Goal: Task Accomplishment & Management: Manage account settings

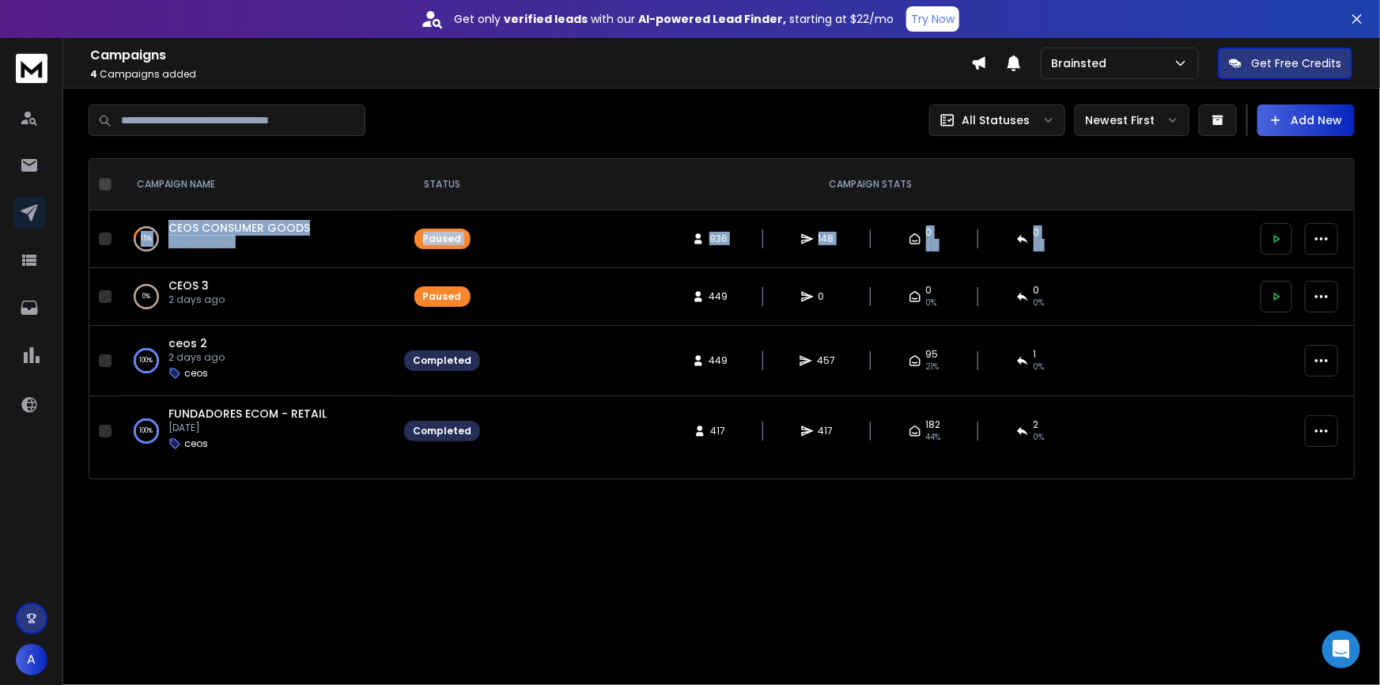
drag, startPoint x: 124, startPoint y: 214, endPoint x: 1094, endPoint y: 236, distance: 969.7
click at [1094, 236] on tr "15 % CEOS CONSUMER GOODS 20 hours ago Paused 936 148 0 0 % 0 0 %" at bounding box center [721, 239] width 1264 height 58
copy tr "15 % CEOS CONSUMER GOODS 20 hours ago Paused 936 148 0 0 % 0 0 %"
click at [1094, 236] on div "936 148 0 0 % 0 0 %" at bounding box center [870, 238] width 742 height 25
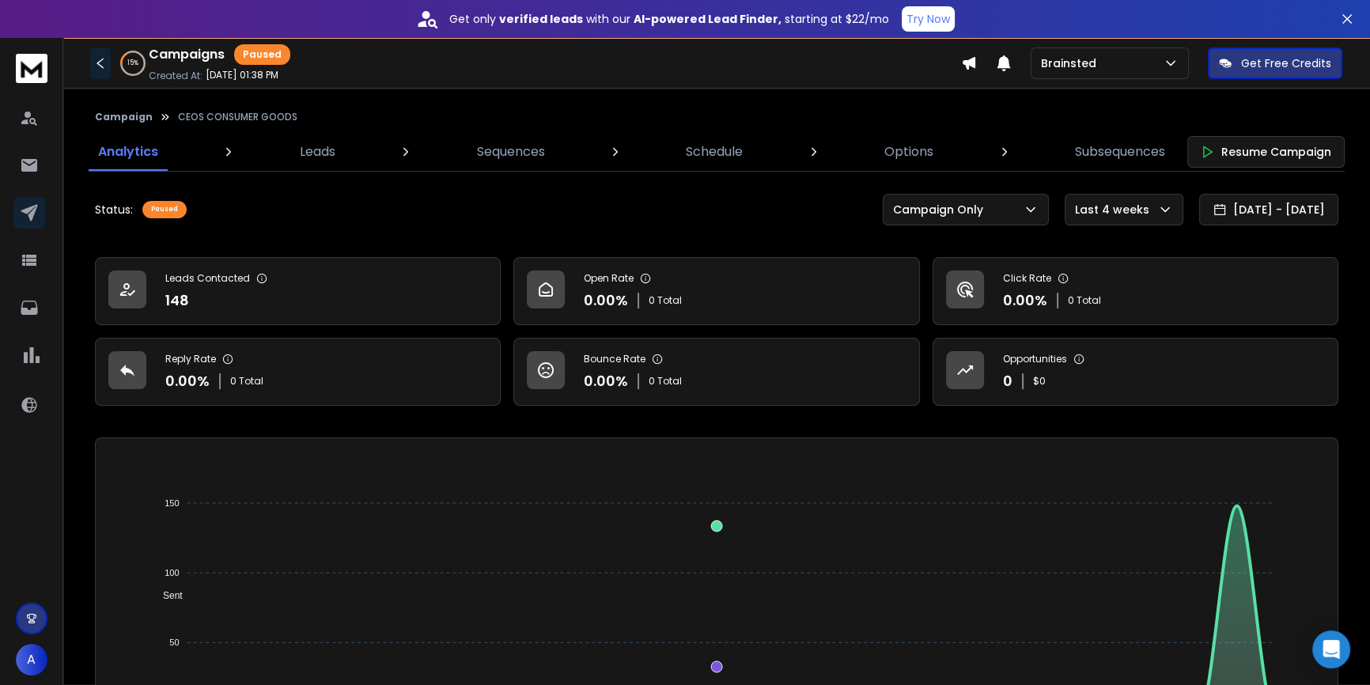
click at [105, 62] on icon at bounding box center [100, 63] width 14 height 14
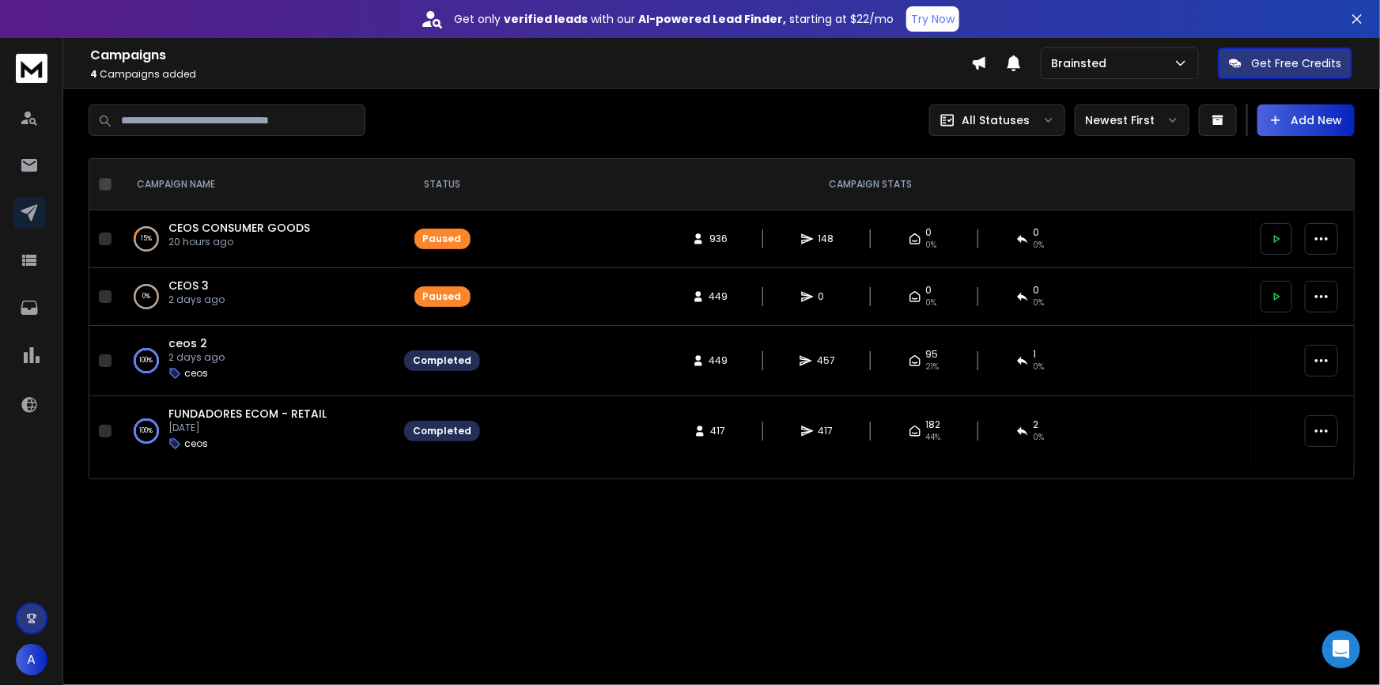
click at [1281, 224] on button at bounding box center [1276, 239] width 32 height 32
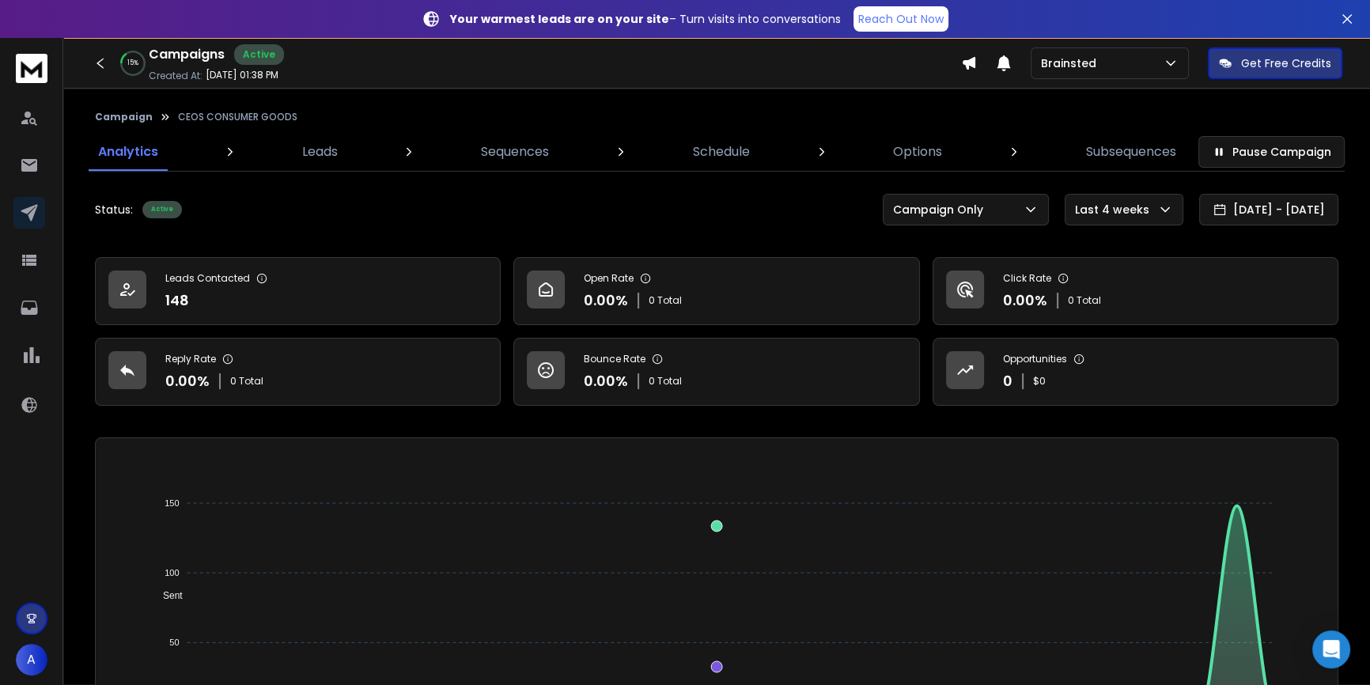
click at [125, 123] on button "Campaign" at bounding box center [124, 117] width 58 height 13
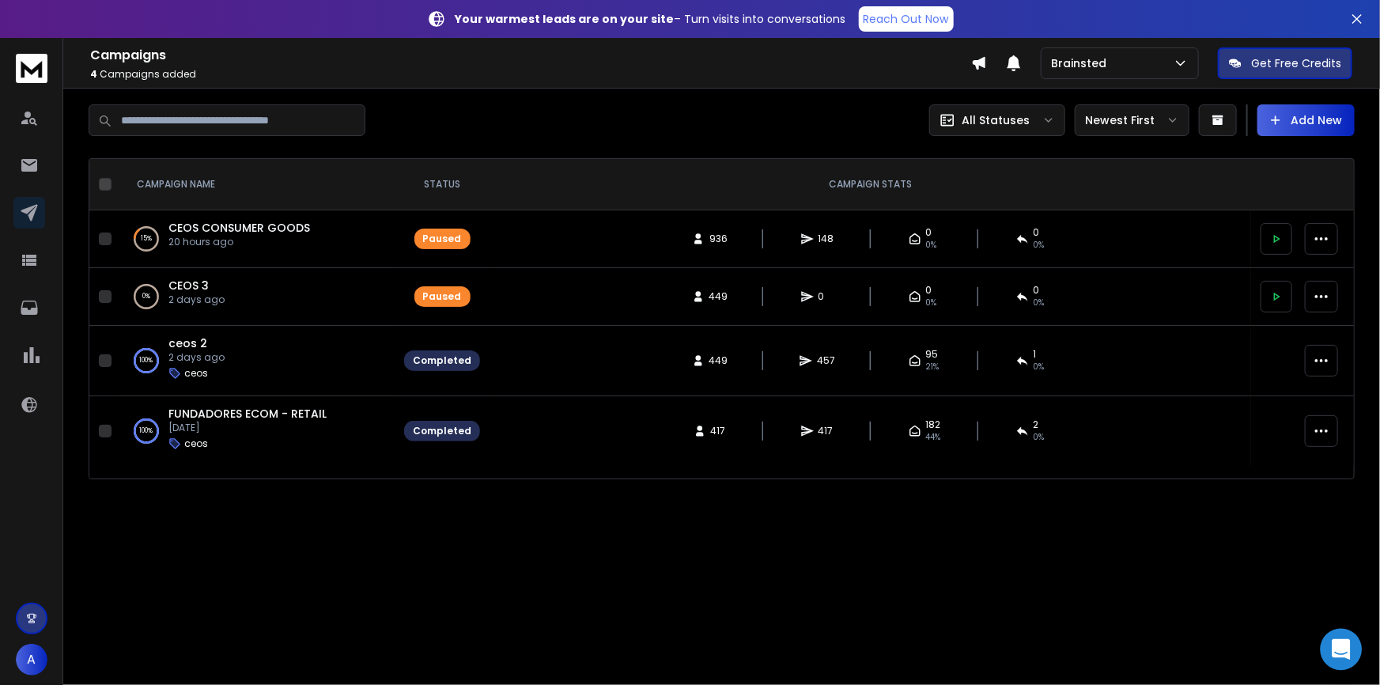
click at [1342, 642] on icon "Open Intercom Messenger" at bounding box center [1341, 649] width 18 height 21
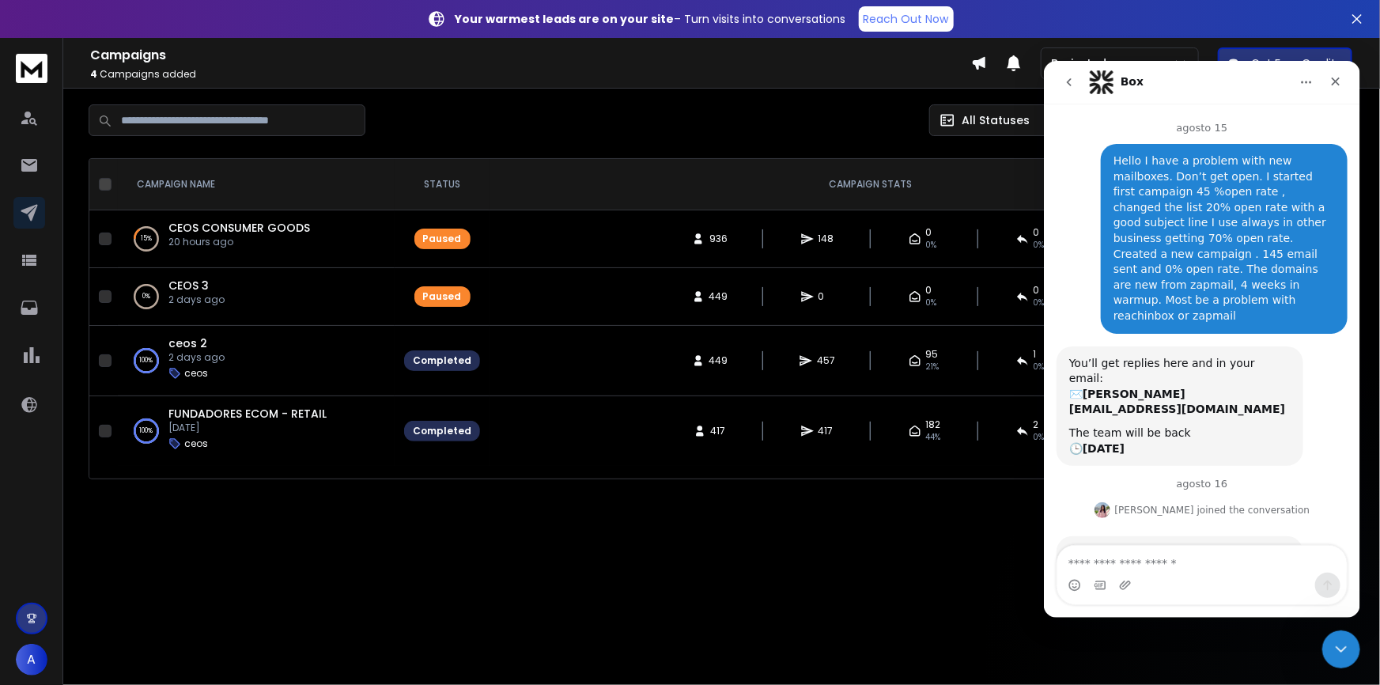
scroll to position [440, 0]
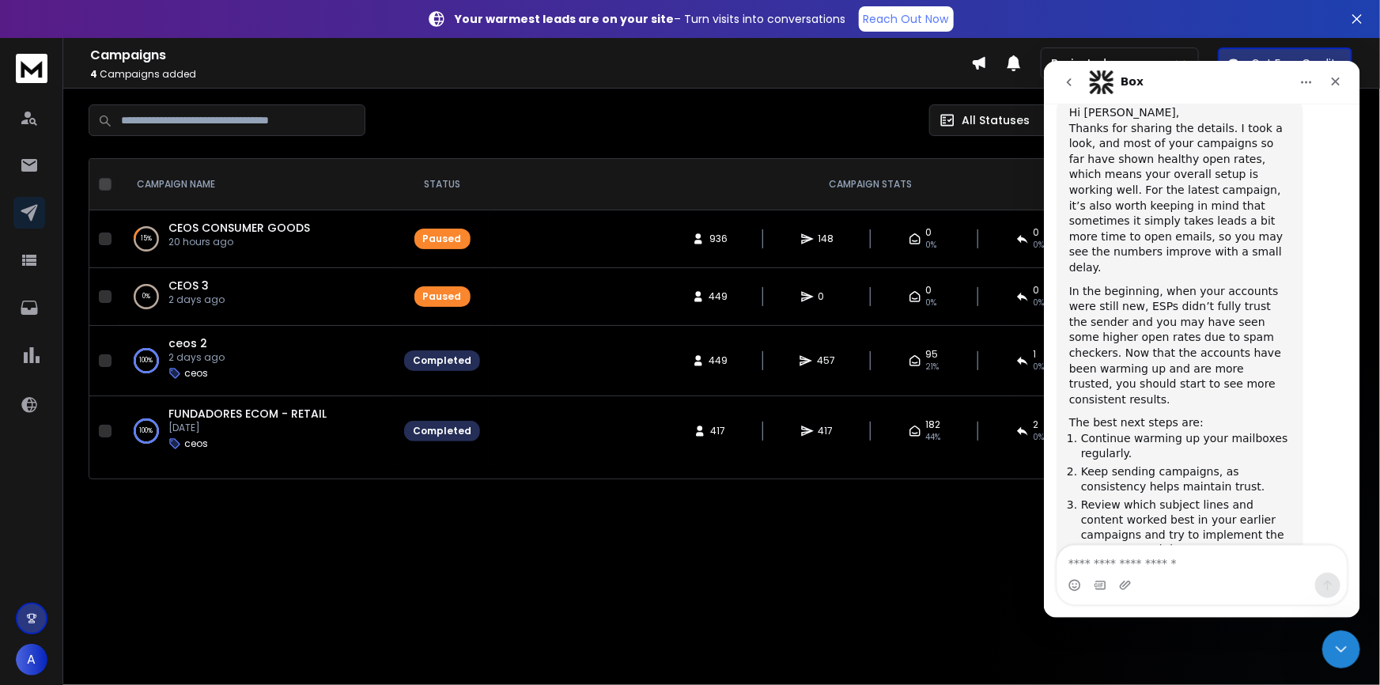
click at [1156, 554] on textarea "Escribe un mensaje..." at bounding box center [1200, 558] width 289 height 27
click at [1188, 562] on textarea "Escribe un mensaje..." at bounding box center [1200, 558] width 289 height 27
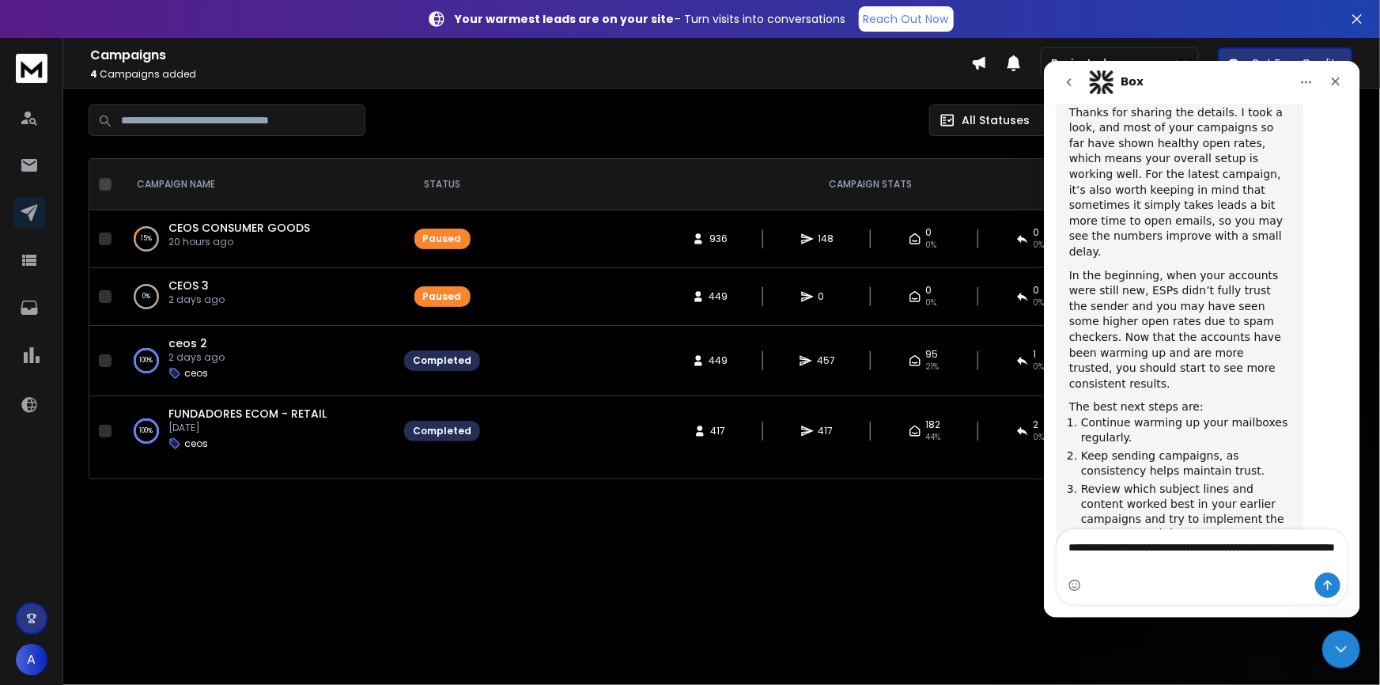
drag, startPoint x: 1193, startPoint y: 557, endPoint x: 1064, endPoint y: 575, distance: 130.2
click at [1064, 575] on div "**********" at bounding box center [1200, 566] width 289 height 74
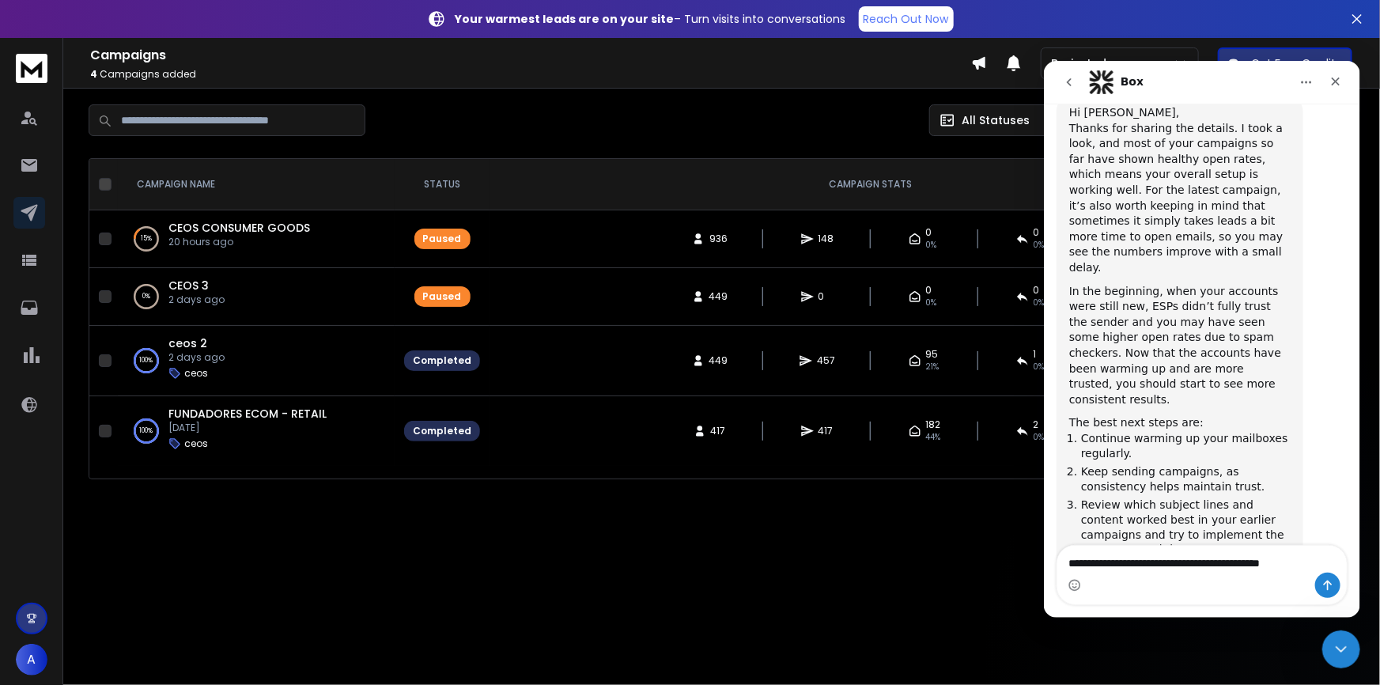
click at [1176, 558] on textarea "**********" at bounding box center [1200, 558] width 289 height 27
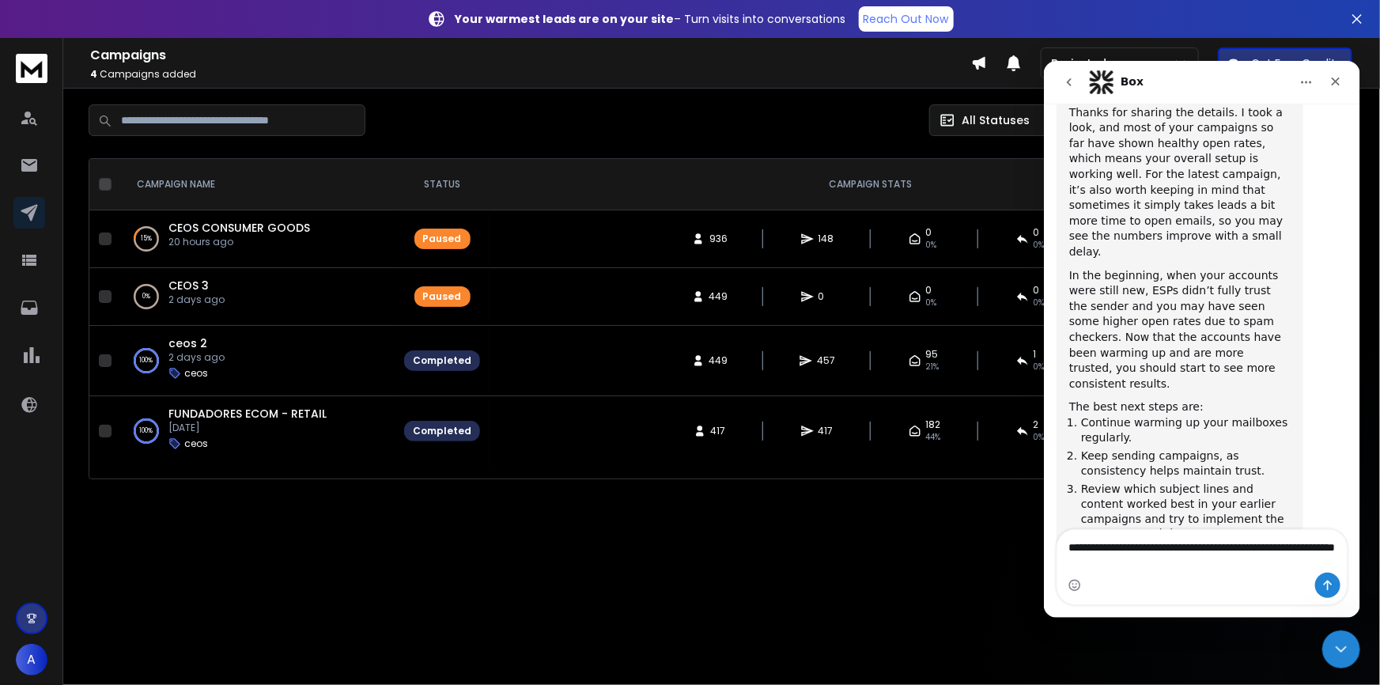
click at [1201, 550] on textarea "**********" at bounding box center [1200, 550] width 289 height 43
click at [1112, 561] on textarea "**********" at bounding box center [1200, 550] width 289 height 43
type textarea "**********"
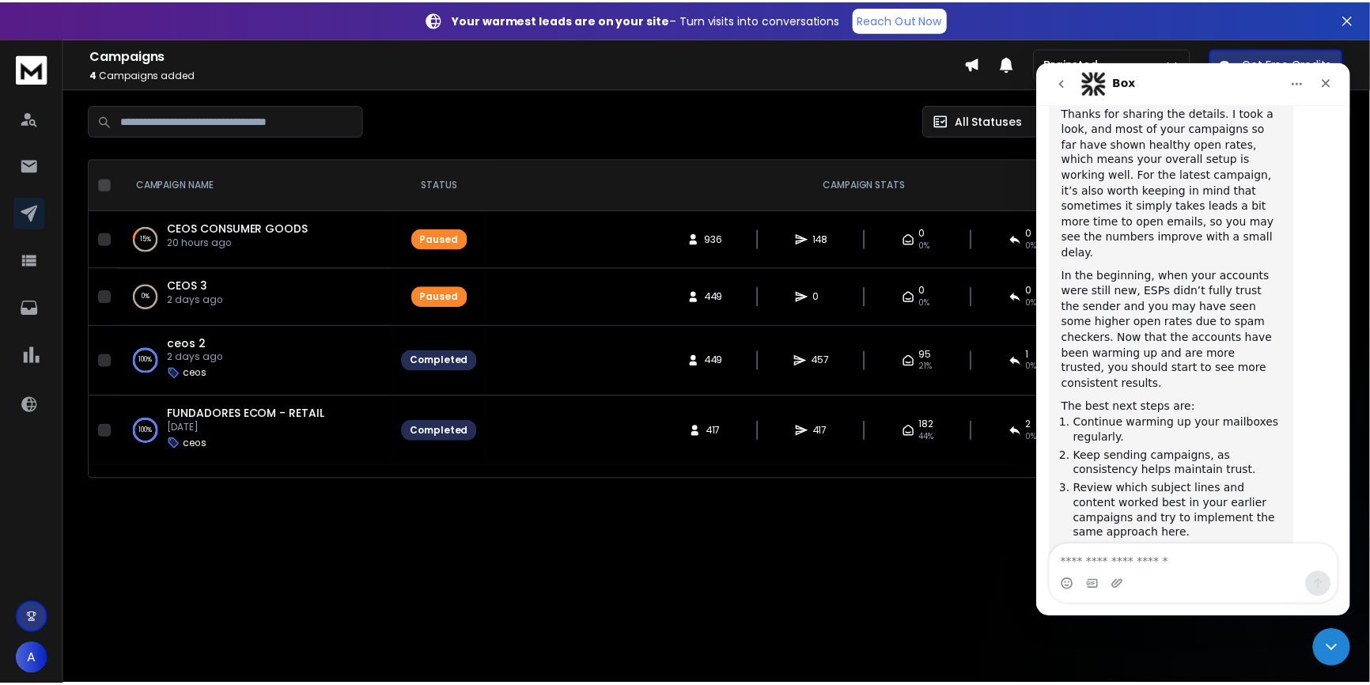
scroll to position [503, 0]
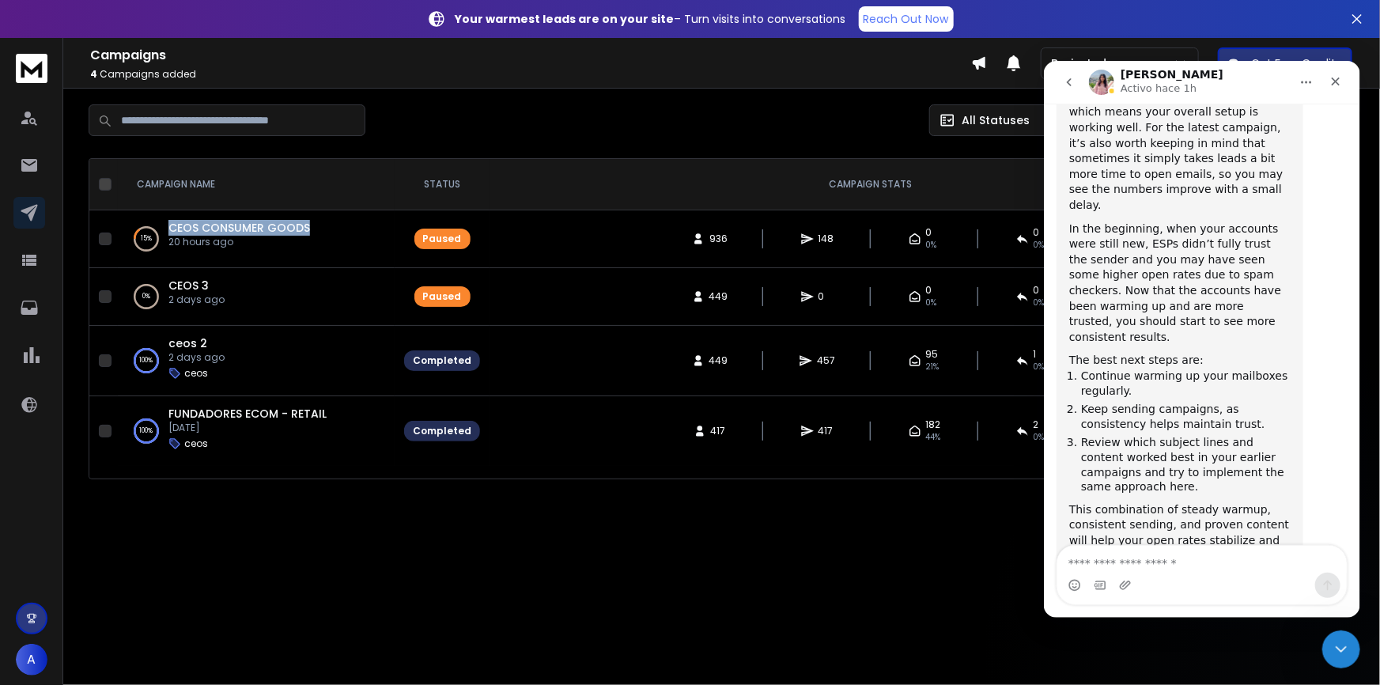
drag, startPoint x: 346, startPoint y: 213, endPoint x: 164, endPoint y: 229, distance: 182.6
click at [164, 229] on td "15 % CEOS CONSUMER GOODS 20 hours ago" at bounding box center [256, 239] width 277 height 58
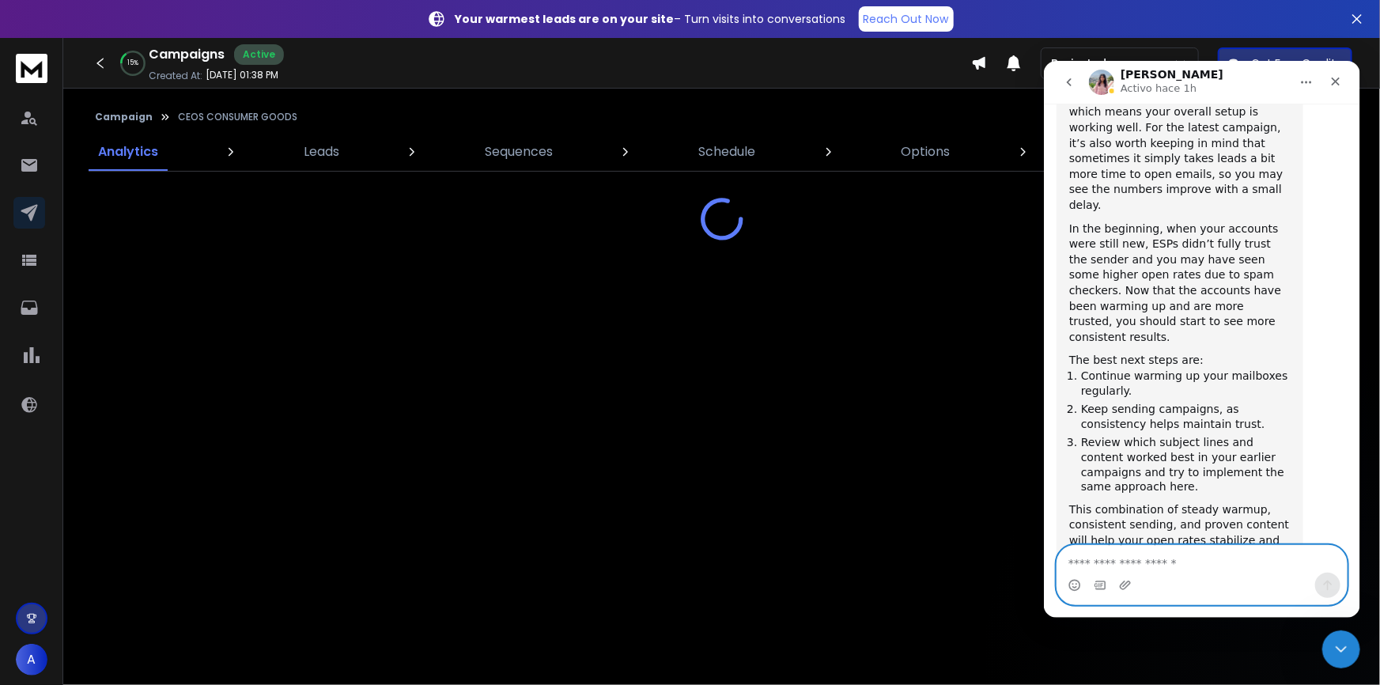
click at [1124, 563] on textarea "Escribe un mensaje..." at bounding box center [1200, 558] width 289 height 27
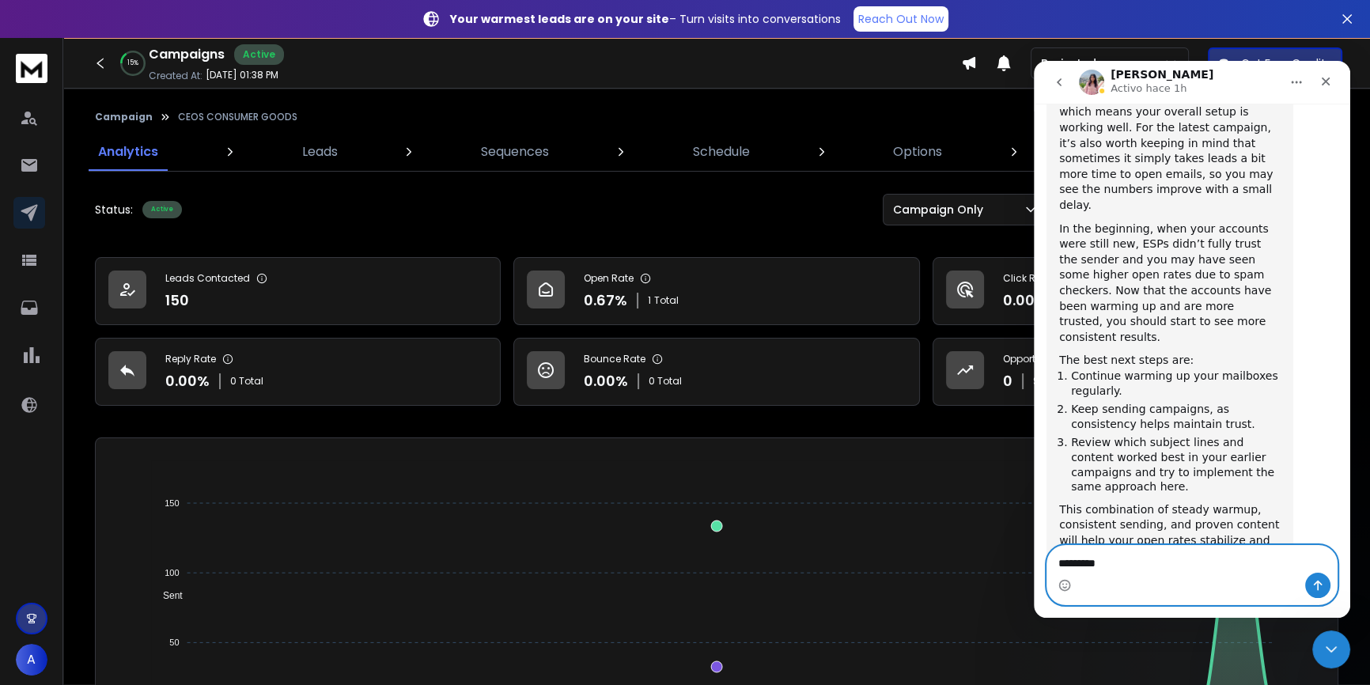
paste textarea "**********"
click at [137, 111] on button "Campaign" at bounding box center [124, 117] width 58 height 13
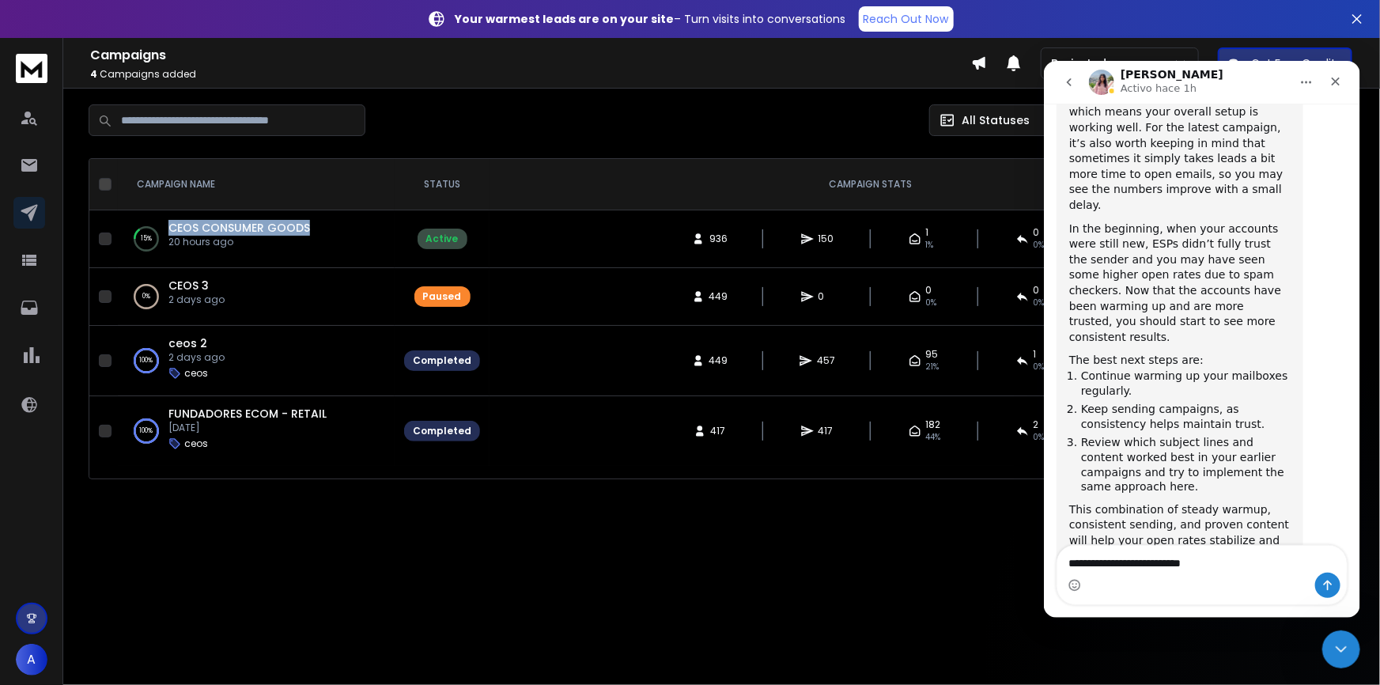
copy span "CEOS CONSUMER GOODS"
drag, startPoint x: 337, startPoint y: 223, endPoint x: 168, endPoint y: 230, distance: 168.6
click at [168, 230] on div "15 % CEOS CONSUMER GOODS 20 hours ago" at bounding box center [256, 239] width 245 height 38
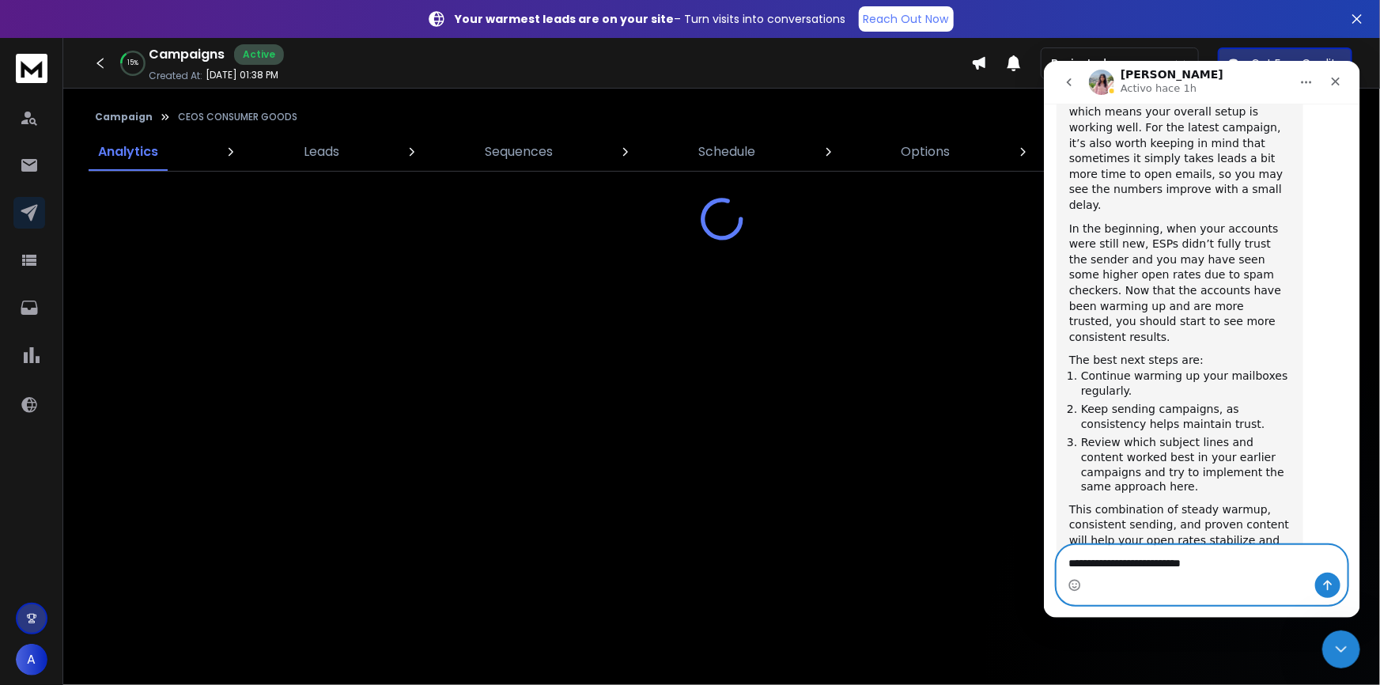
click at [1225, 561] on textarea "**********" at bounding box center [1200, 558] width 289 height 27
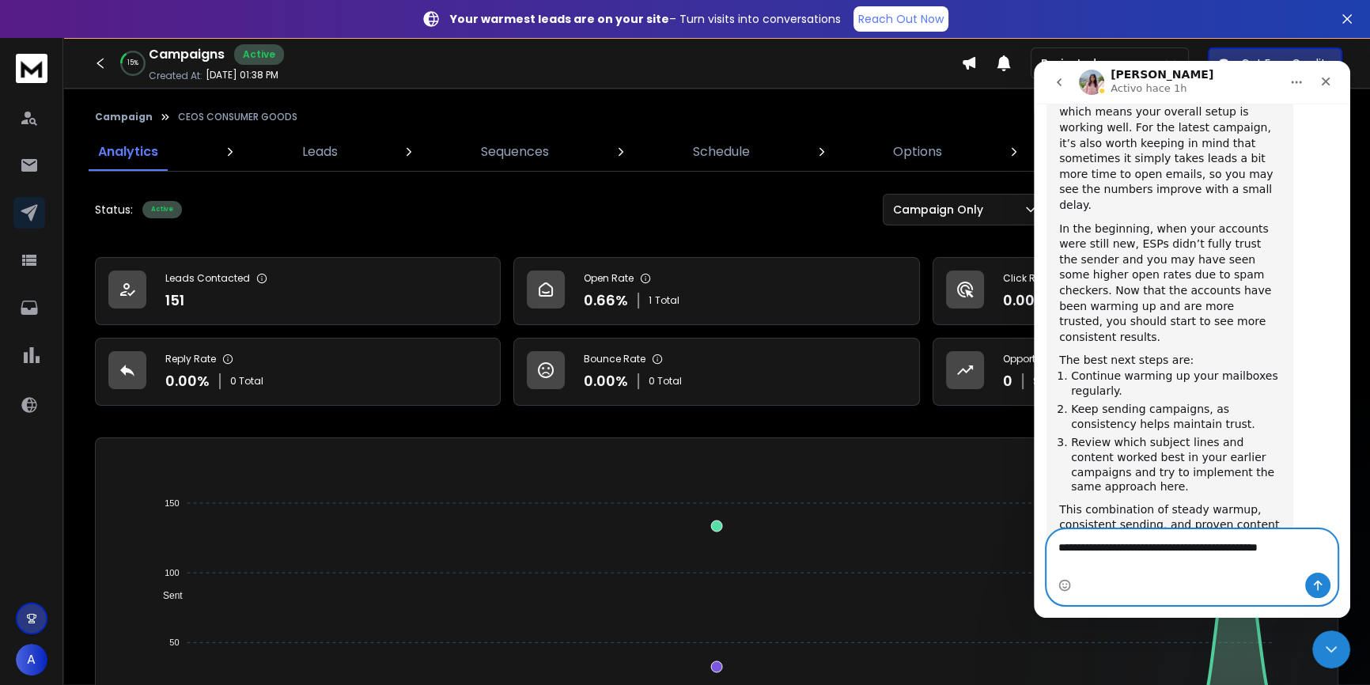
paste textarea "**********"
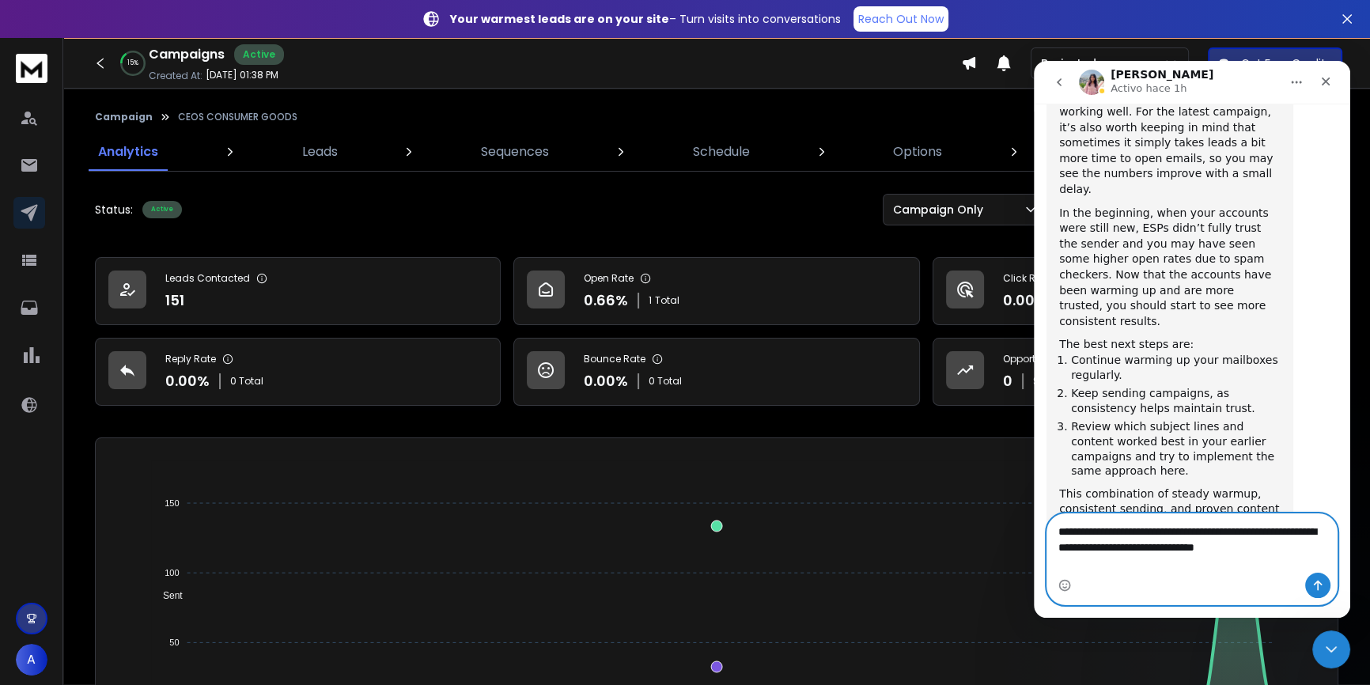
scroll to position [535, 0]
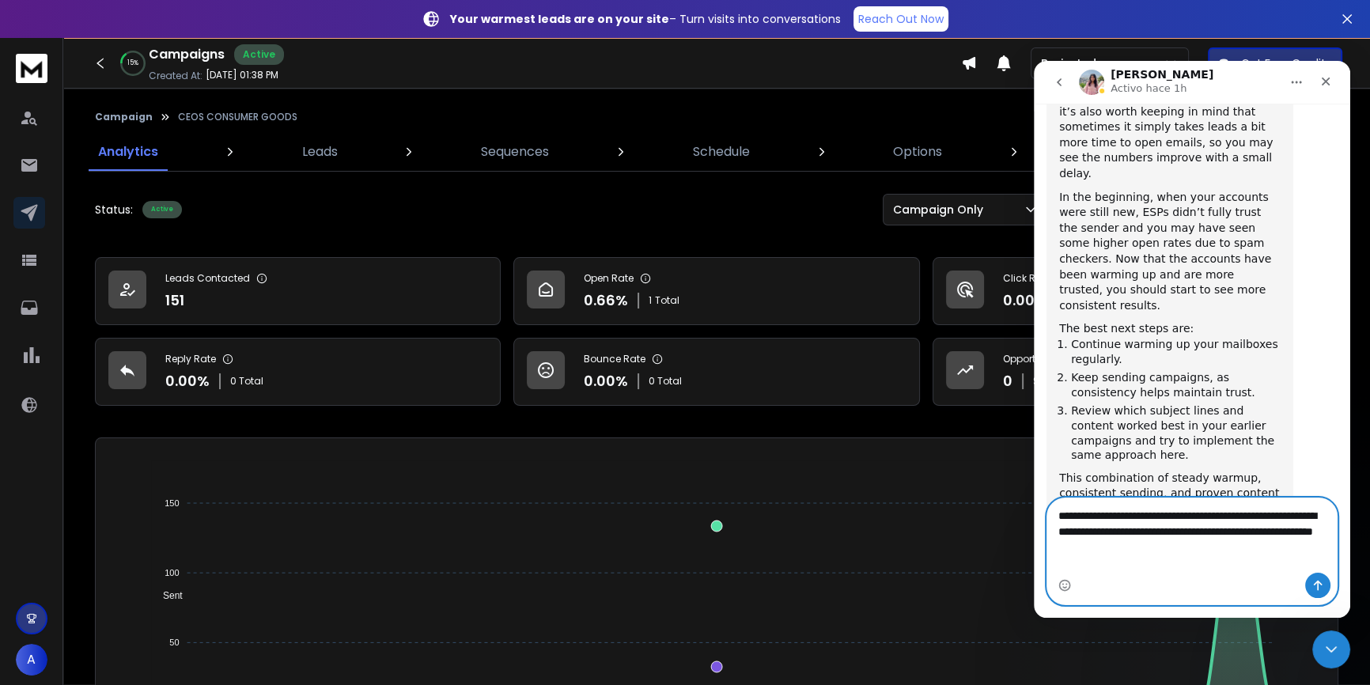
type textarea "**********"
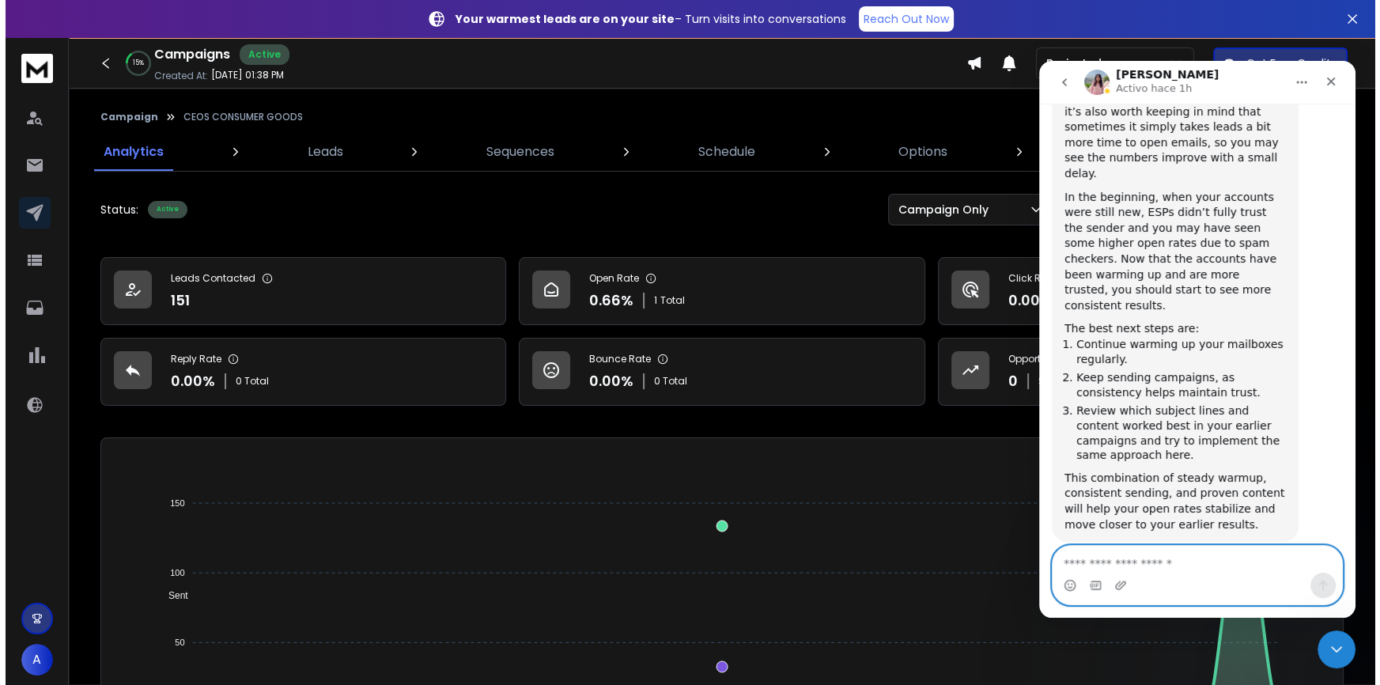
scroll to position [585, 0]
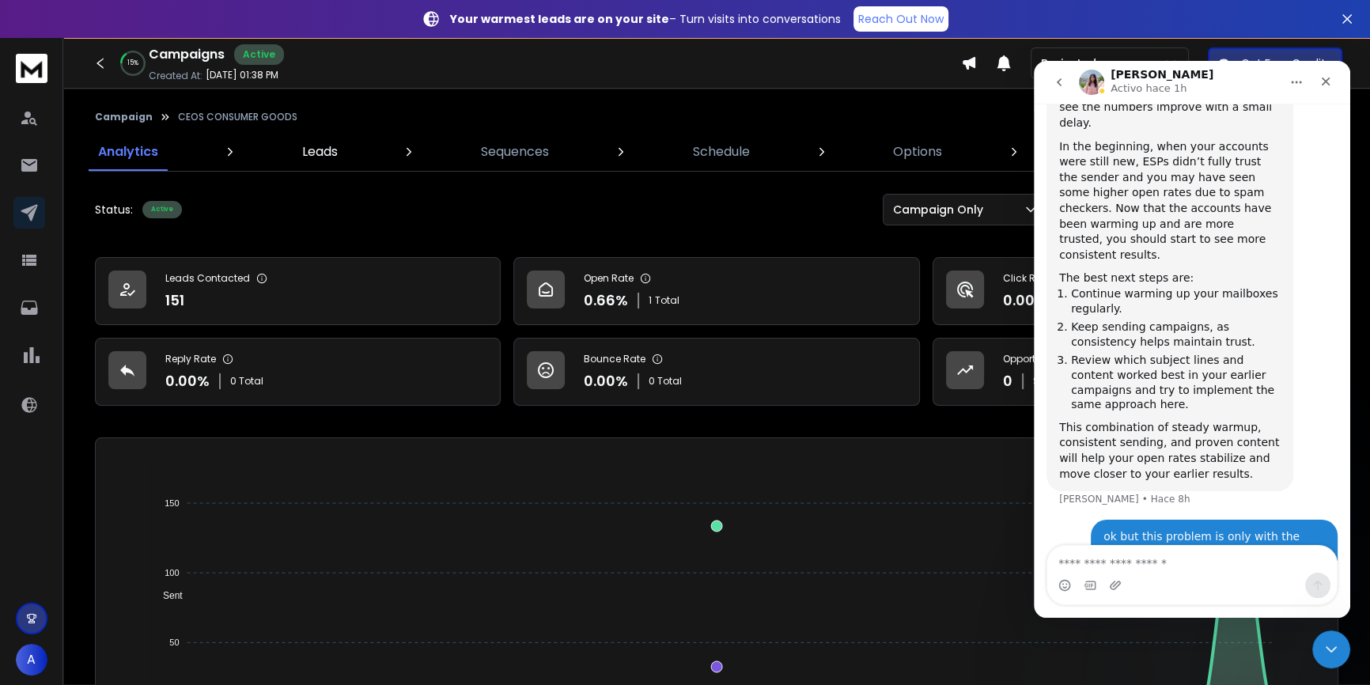
click at [330, 158] on p "Leads" at bounding box center [320, 151] width 36 height 19
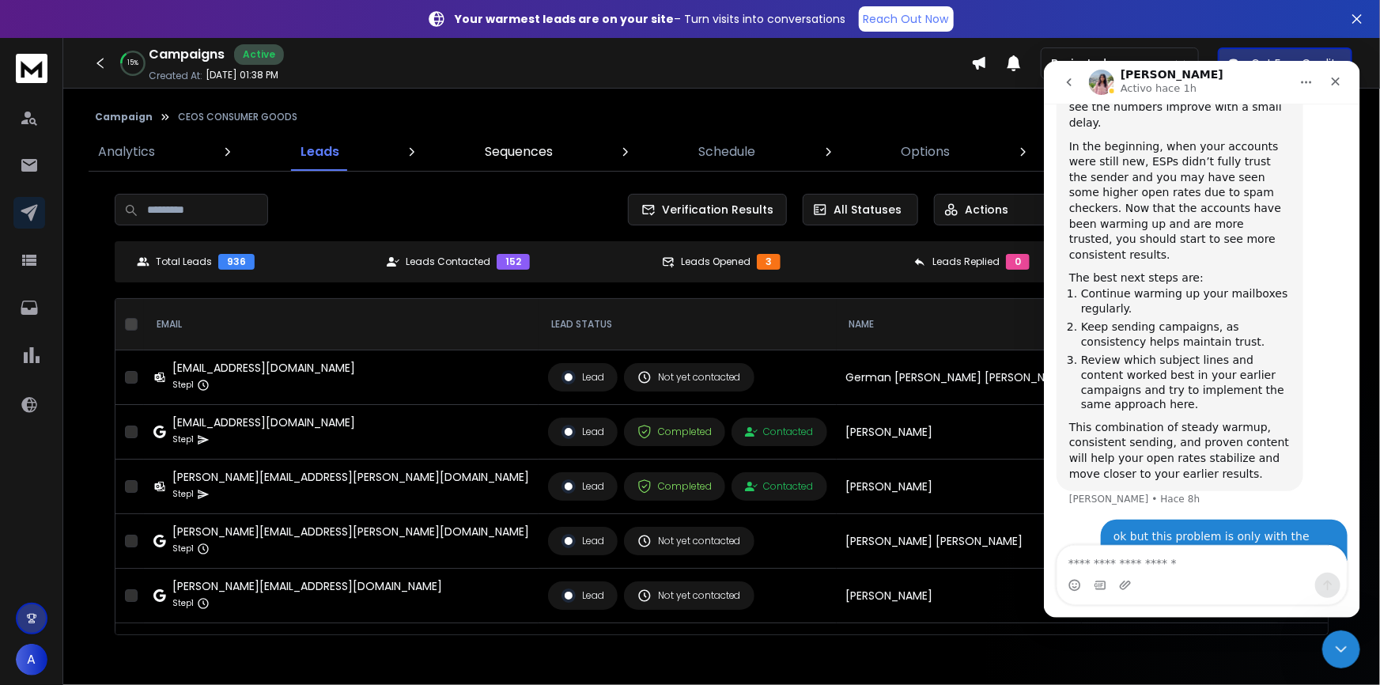
click at [513, 156] on p "Sequences" at bounding box center [519, 151] width 68 height 19
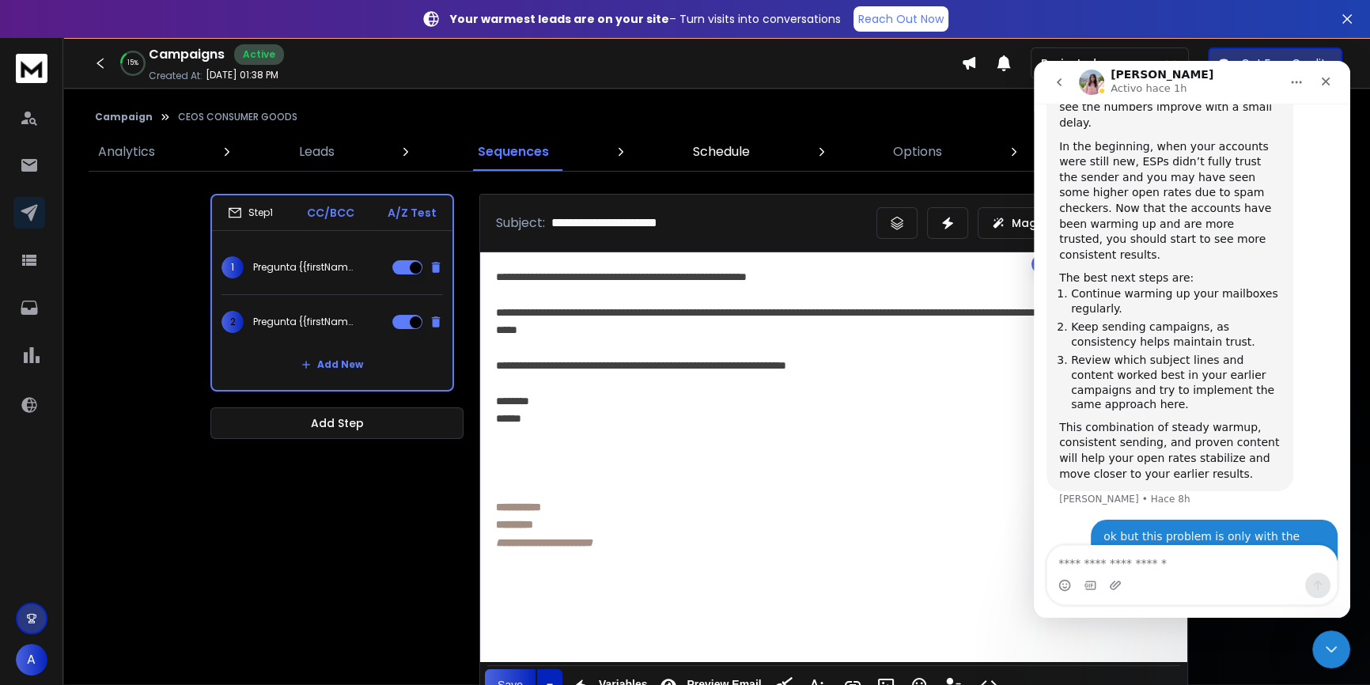
click at [733, 153] on p "Schedule" at bounding box center [721, 151] width 57 height 19
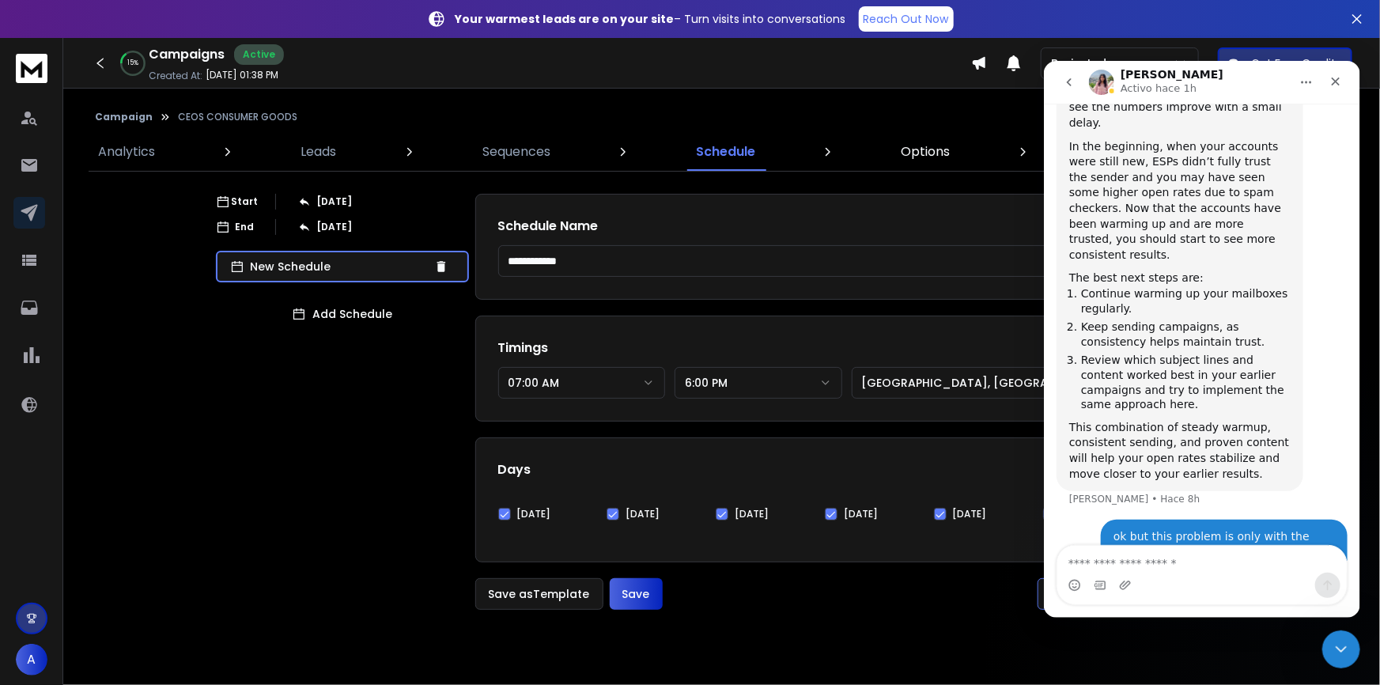
click at [949, 153] on p "Options" at bounding box center [925, 151] width 49 height 19
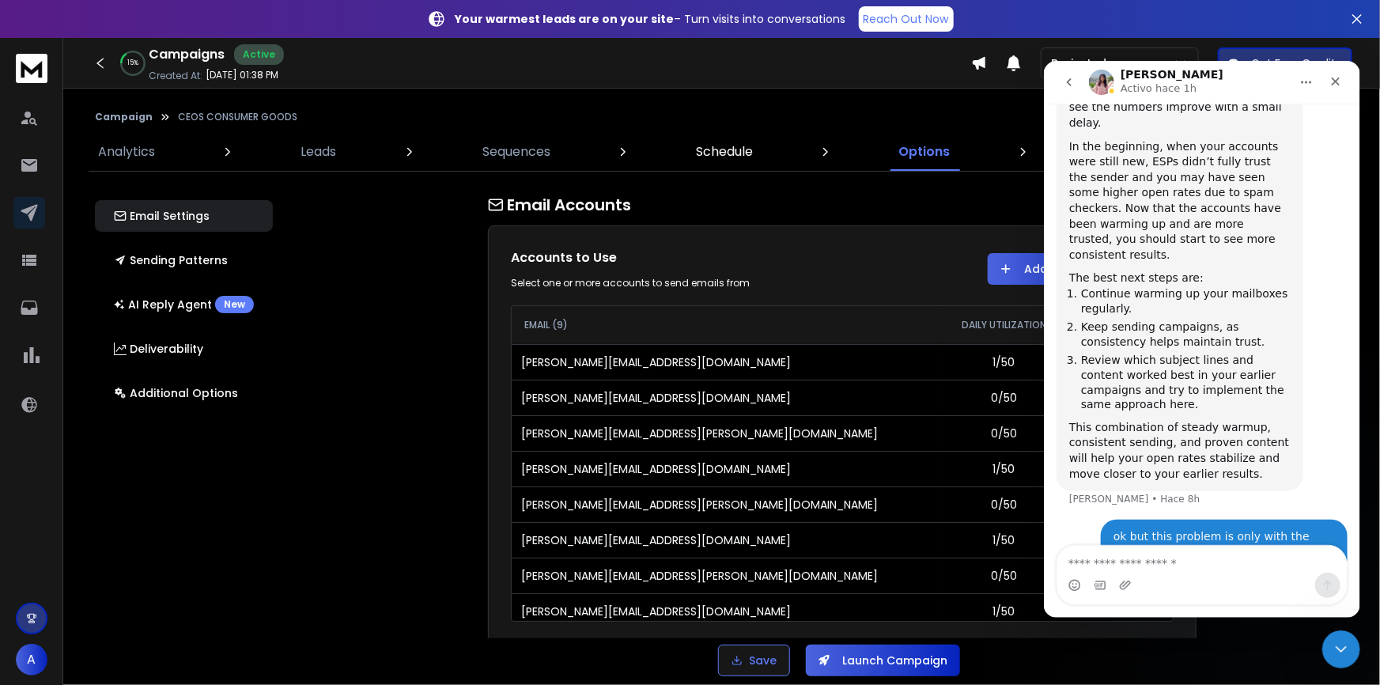
click at [750, 158] on p "Schedule" at bounding box center [724, 151] width 57 height 19
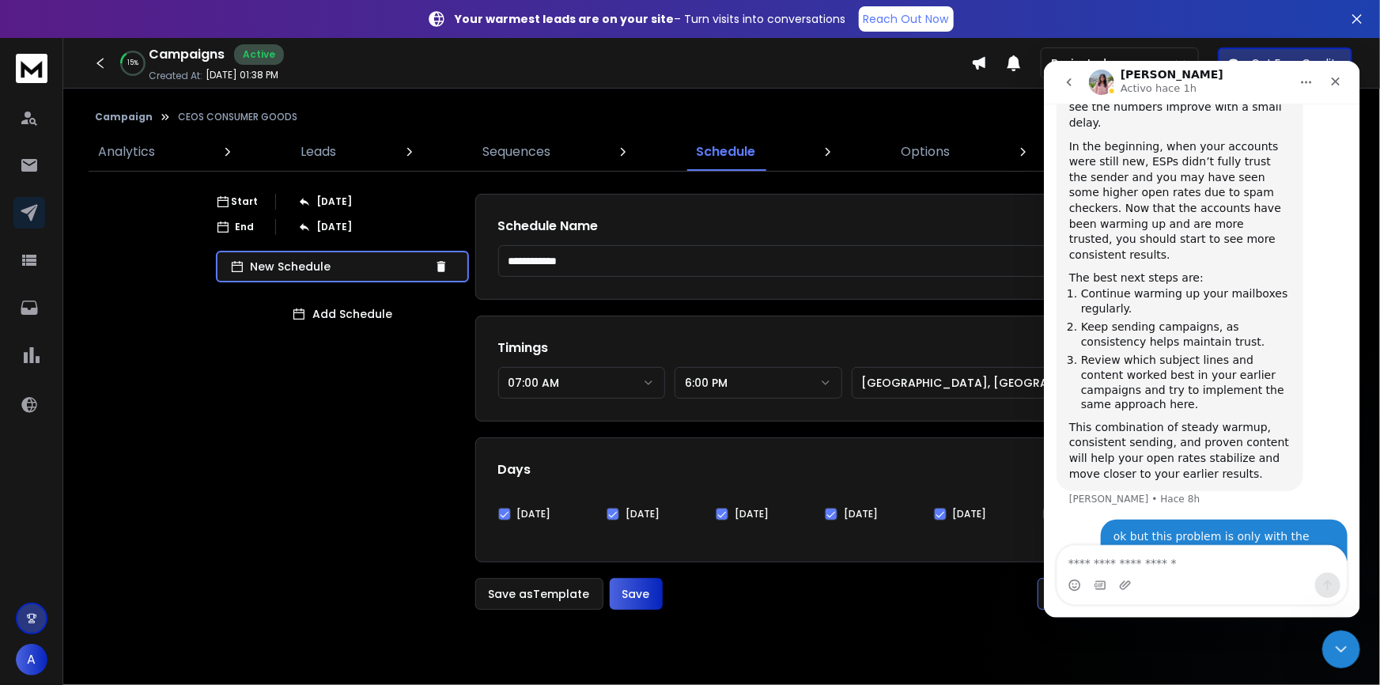
click at [1343, 652] on icon "Cerrar Intercom Messenger" at bounding box center [1340, 648] width 19 height 19
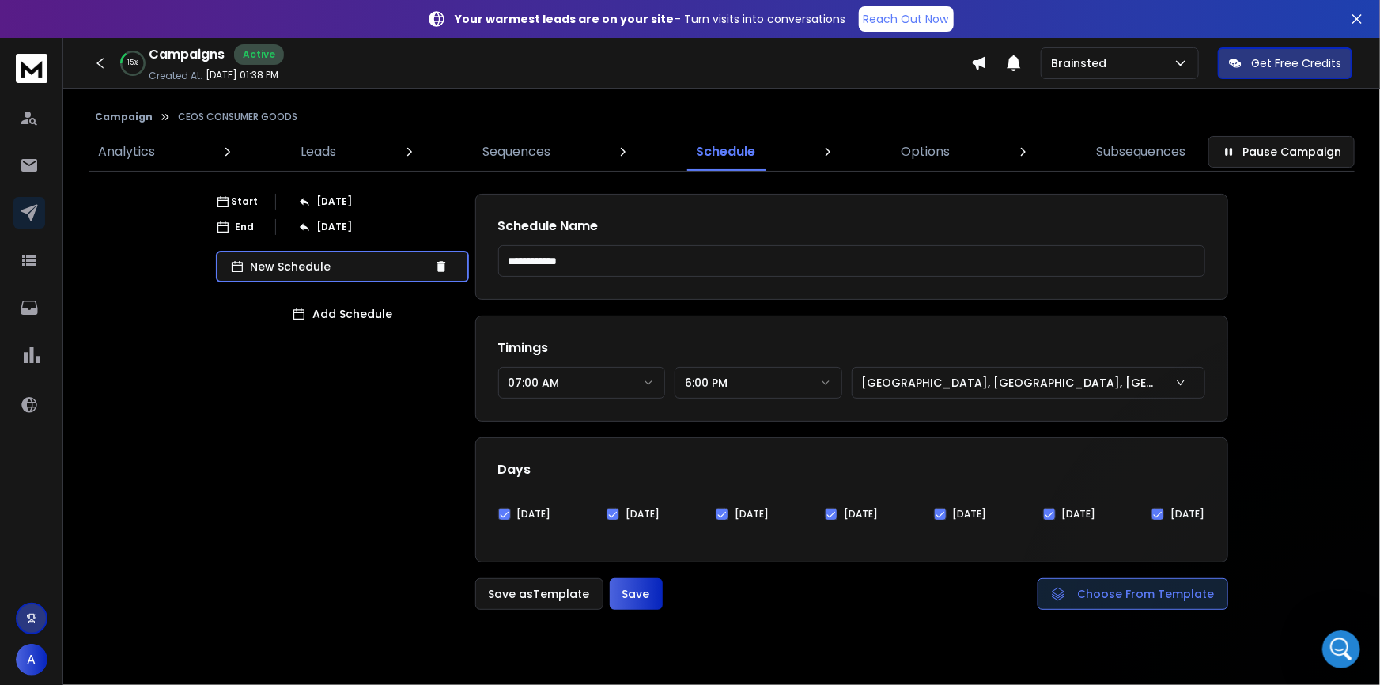
scroll to position [585, 0]
click at [1151, 509] on button "[DATE]" at bounding box center [1157, 514] width 13 height 13
click at [656, 595] on button "Save" at bounding box center [636, 594] width 53 height 32
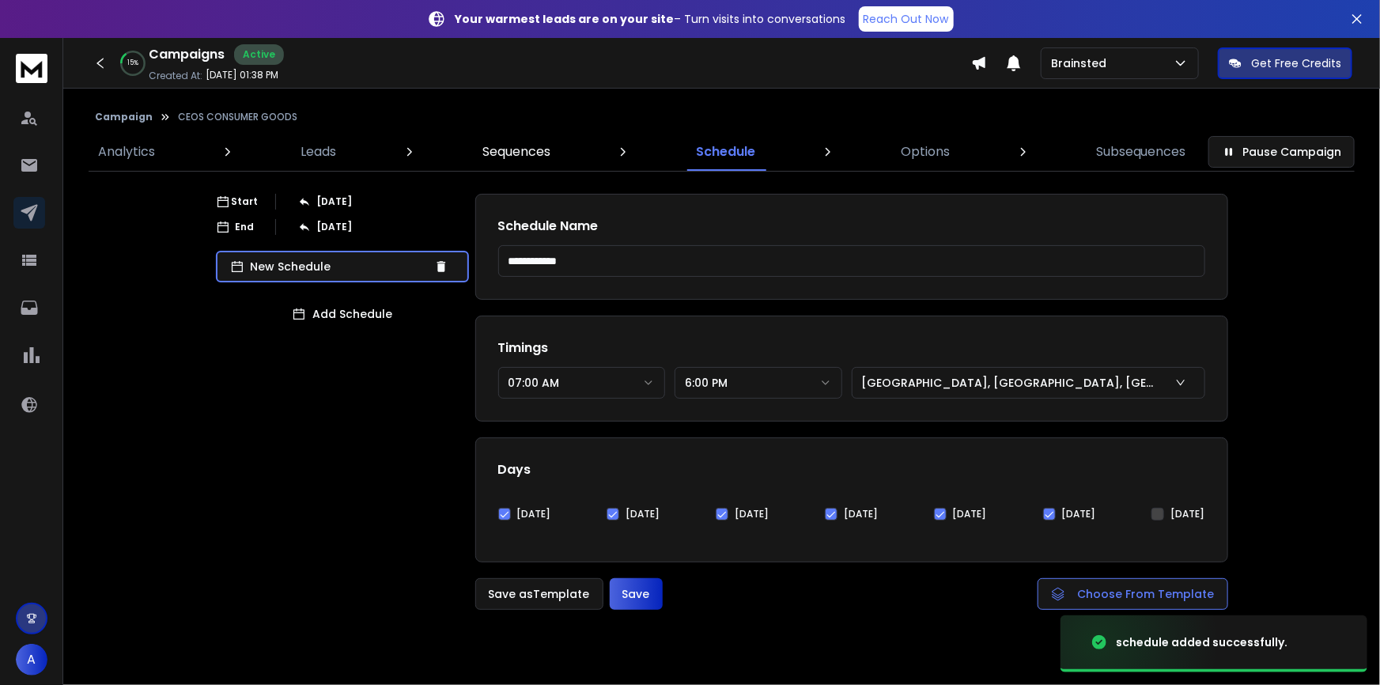
click at [541, 164] on link "Sequences" at bounding box center [516, 152] width 87 height 38
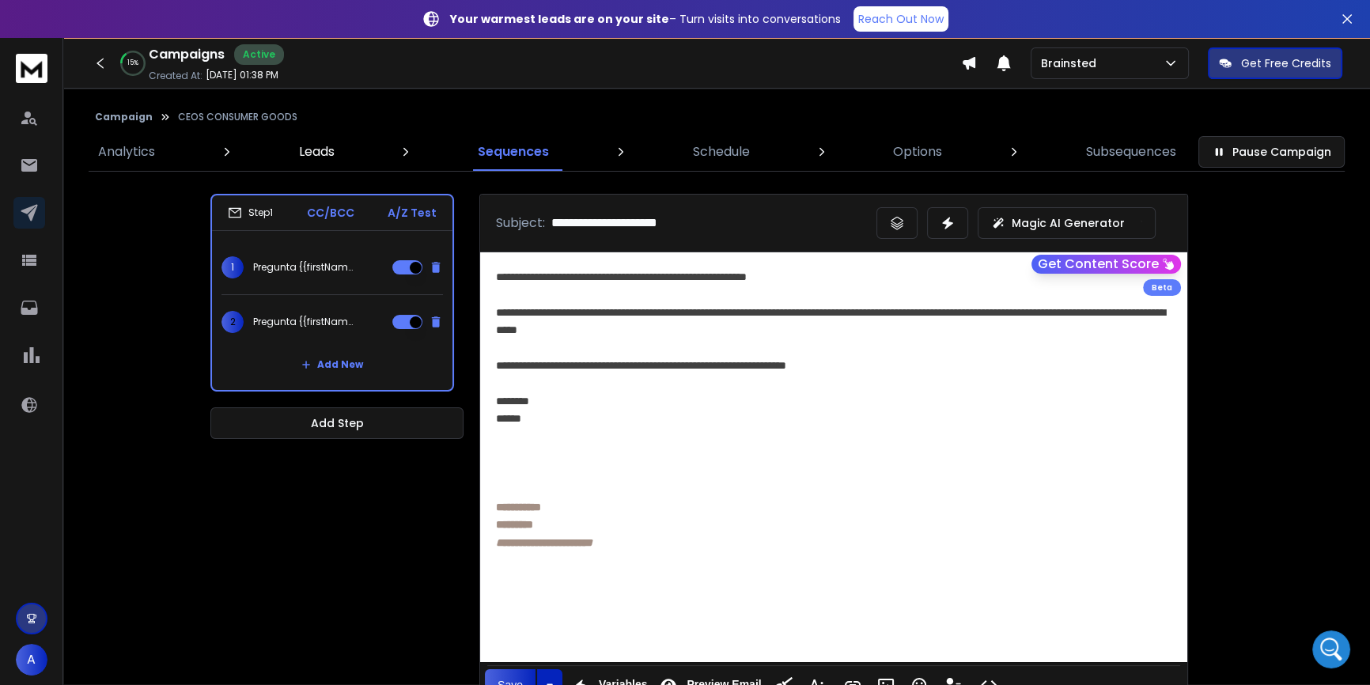
click at [332, 152] on p "Leads" at bounding box center [317, 151] width 36 height 19
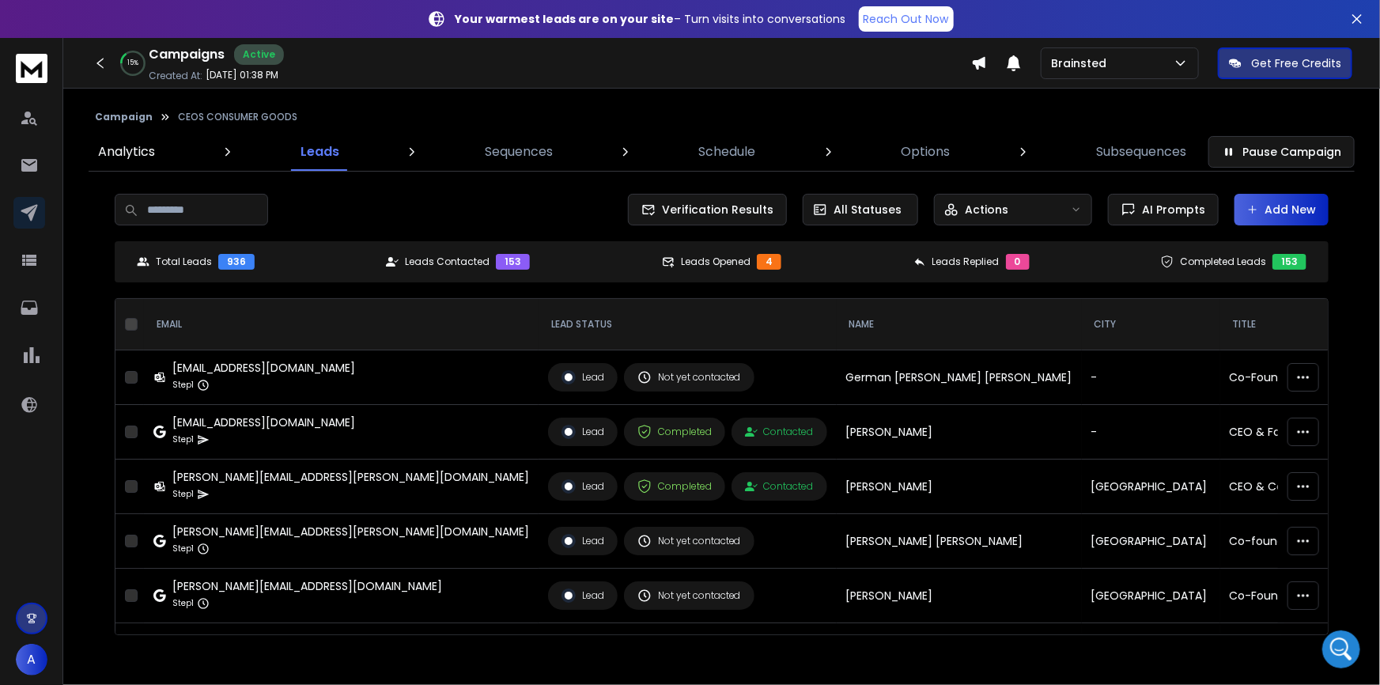
click at [123, 149] on p "Analytics" at bounding box center [126, 151] width 57 height 19
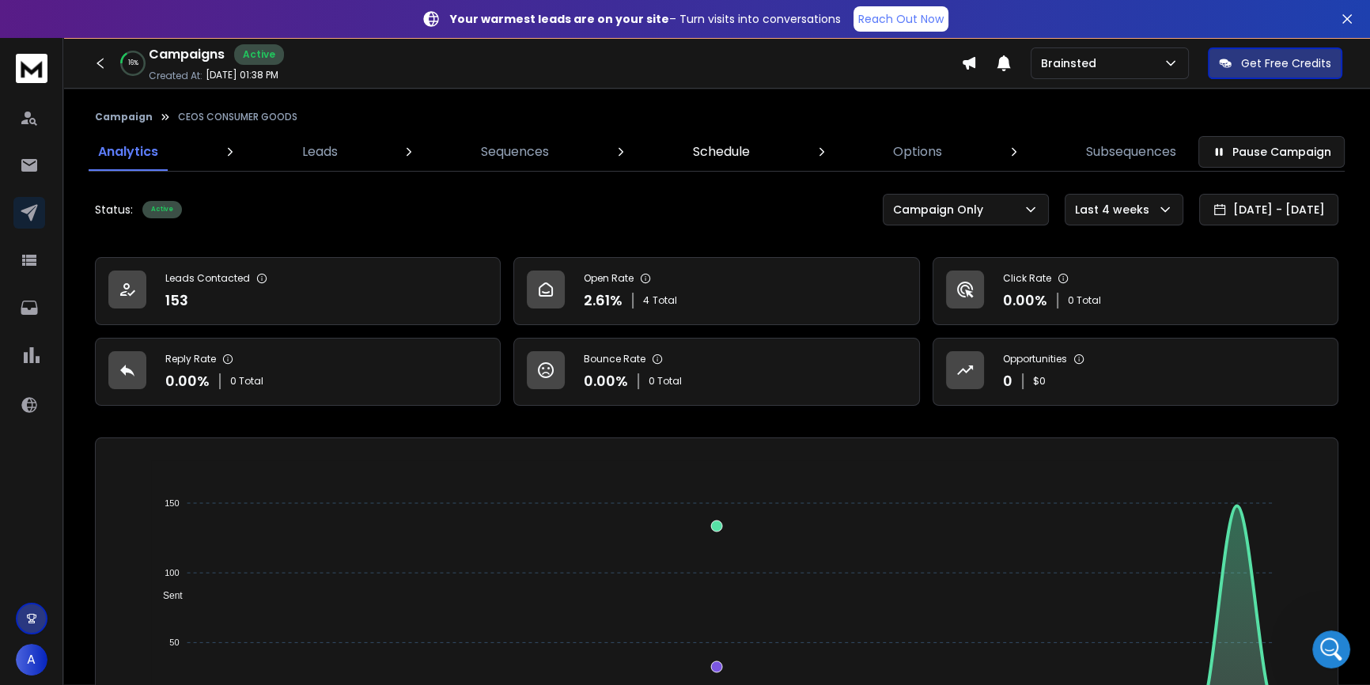
click at [745, 157] on p "Schedule" at bounding box center [721, 151] width 57 height 19
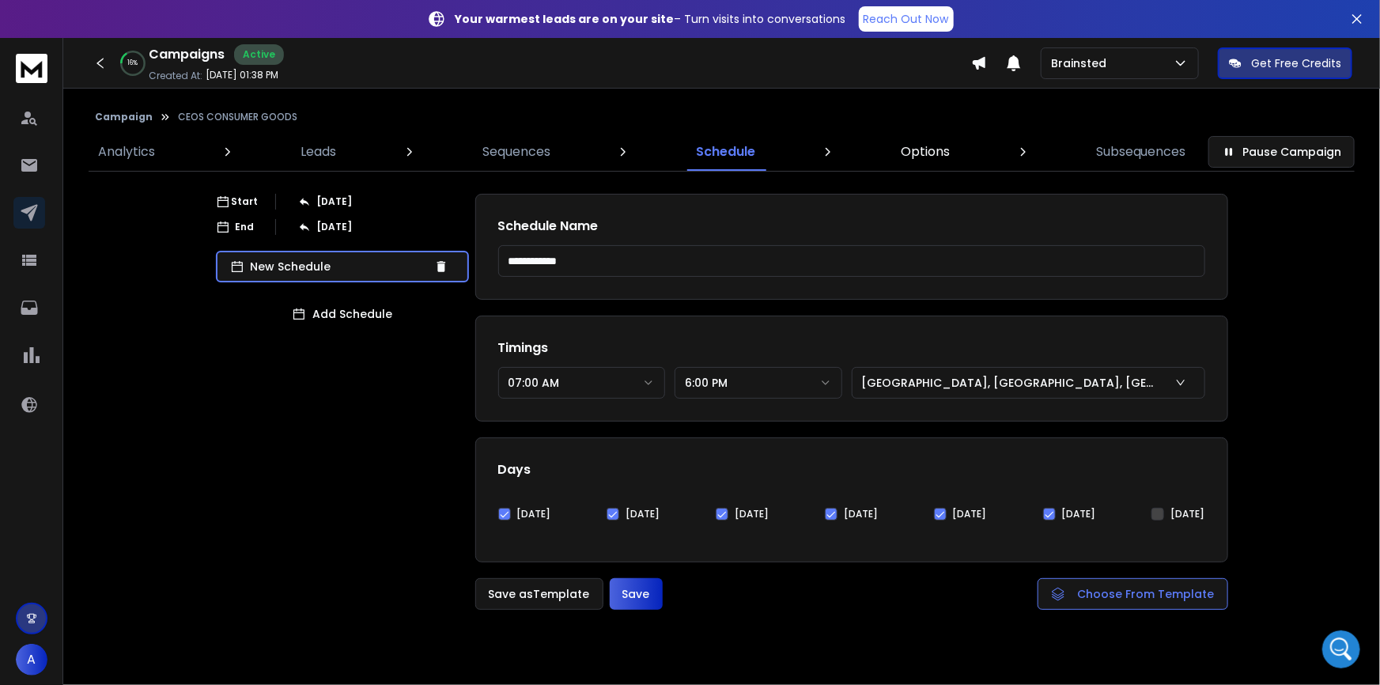
click at [924, 158] on p "Options" at bounding box center [925, 151] width 49 height 19
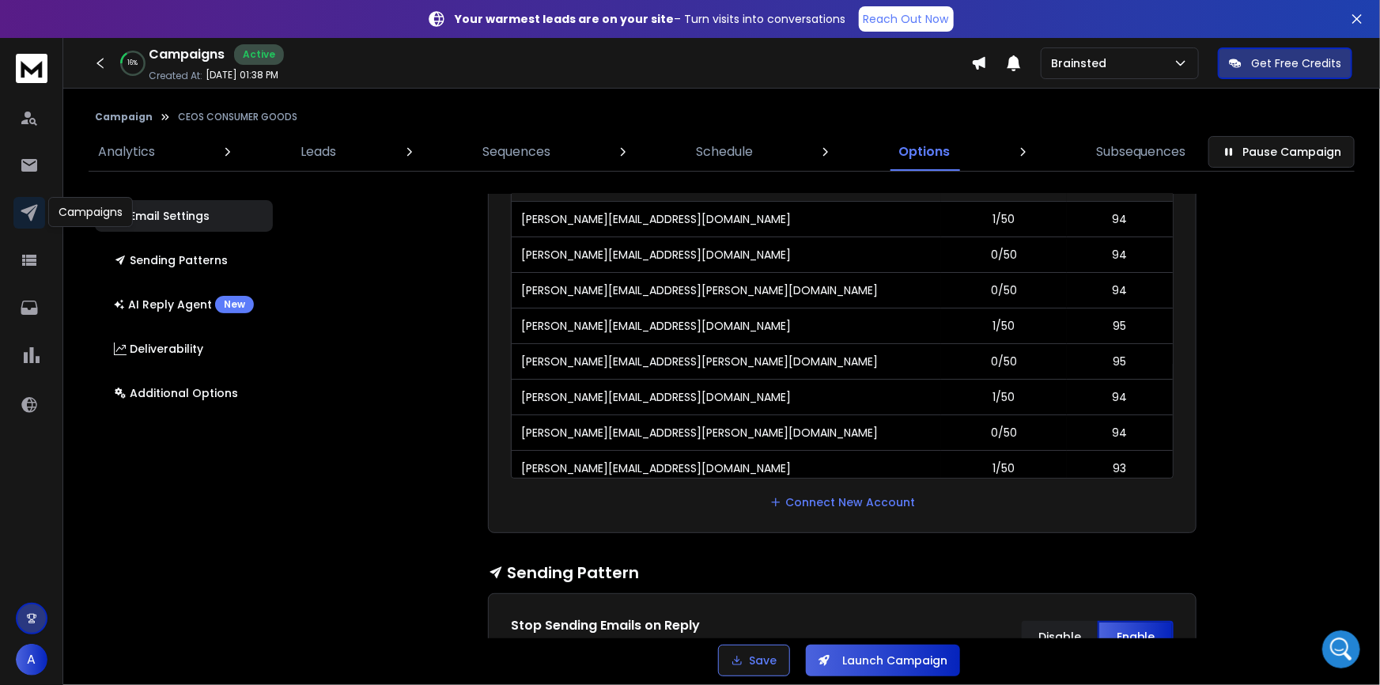
click at [40, 206] on link at bounding box center [29, 213] width 32 height 32
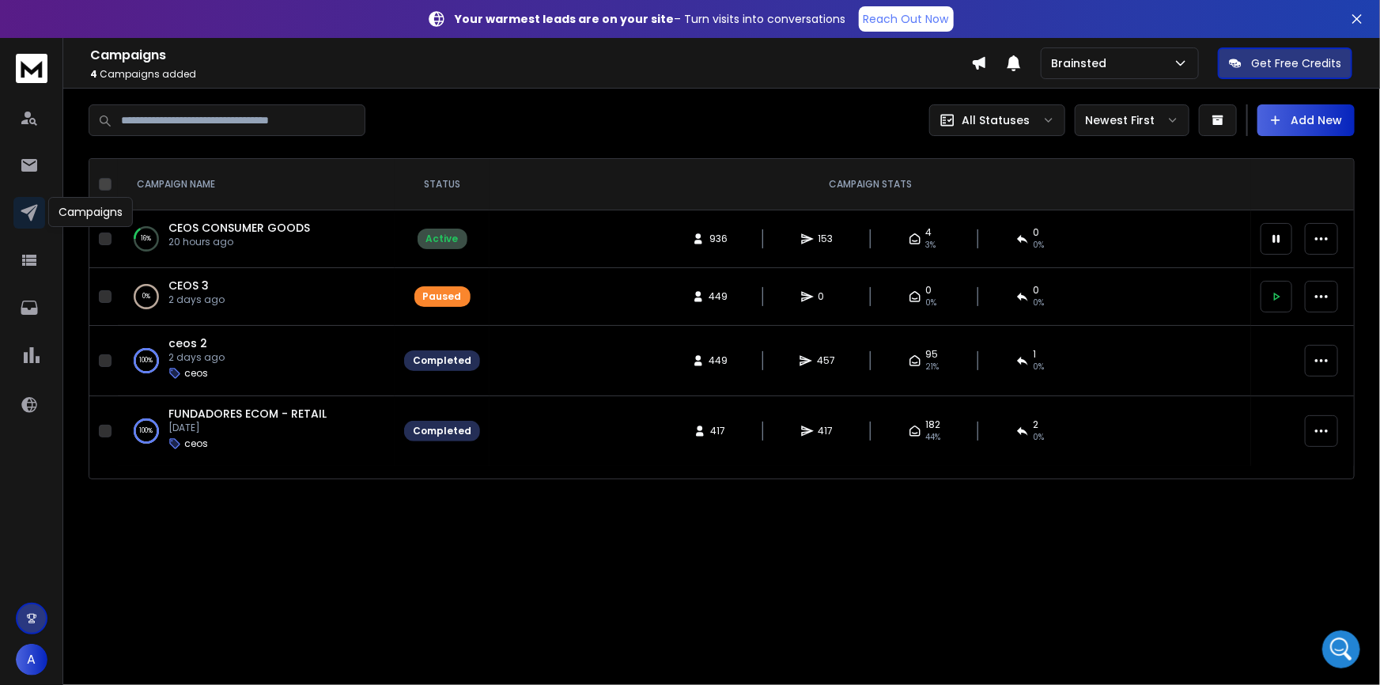
click at [215, 213] on td "16 % CEOS CONSUMER GOODS 20 hours ago" at bounding box center [256, 239] width 277 height 58
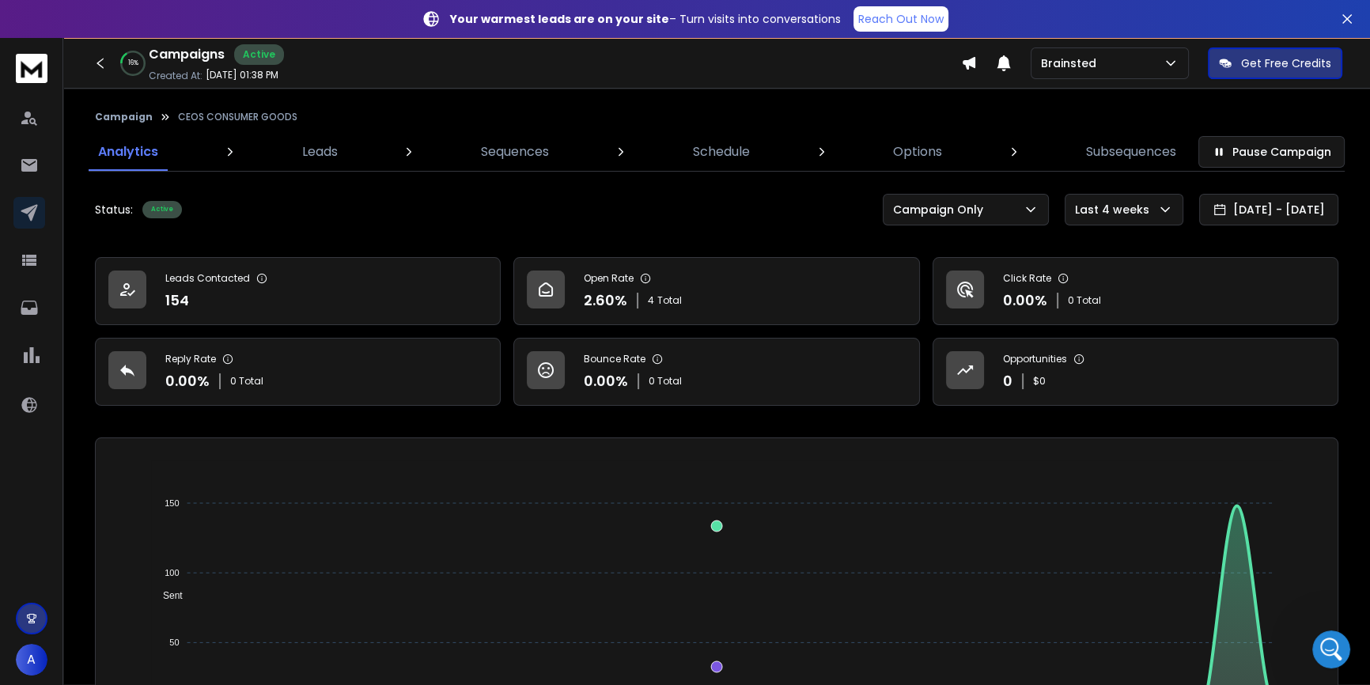
click at [1343, 643] on div "Abrir Intercom Messenger" at bounding box center [1331, 649] width 52 height 52
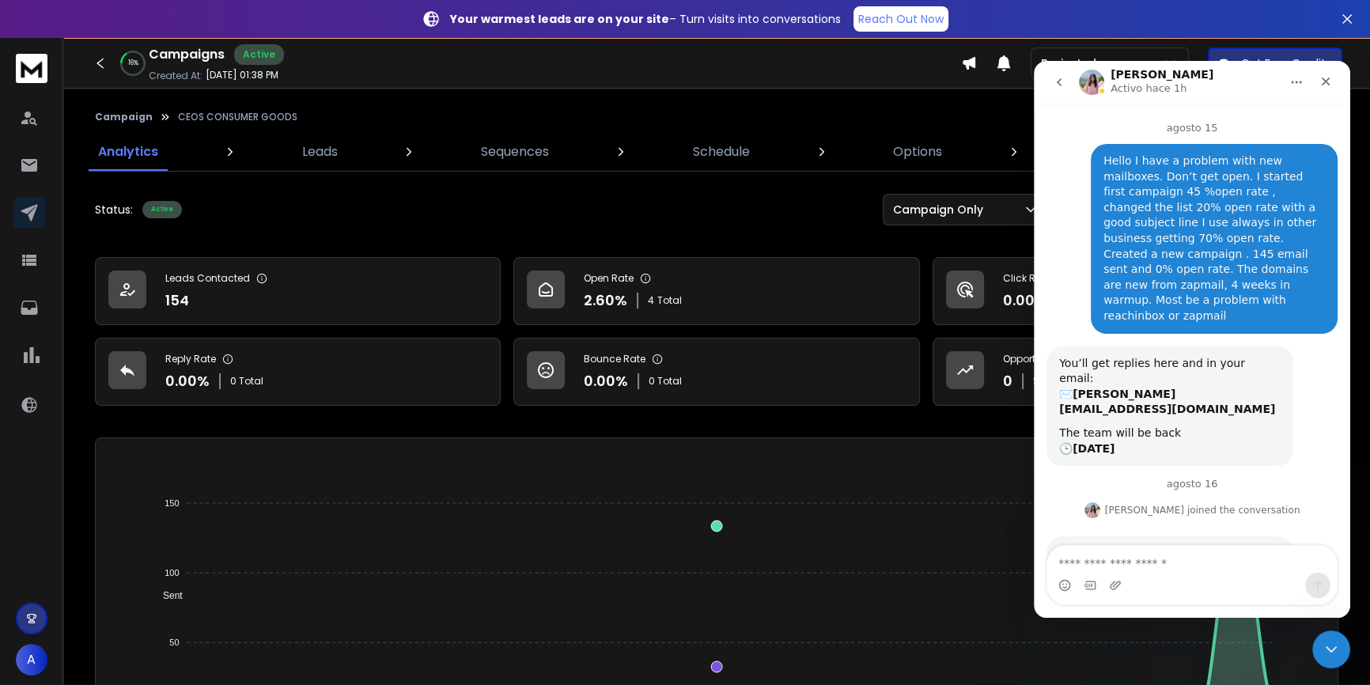
scroll to position [585, 0]
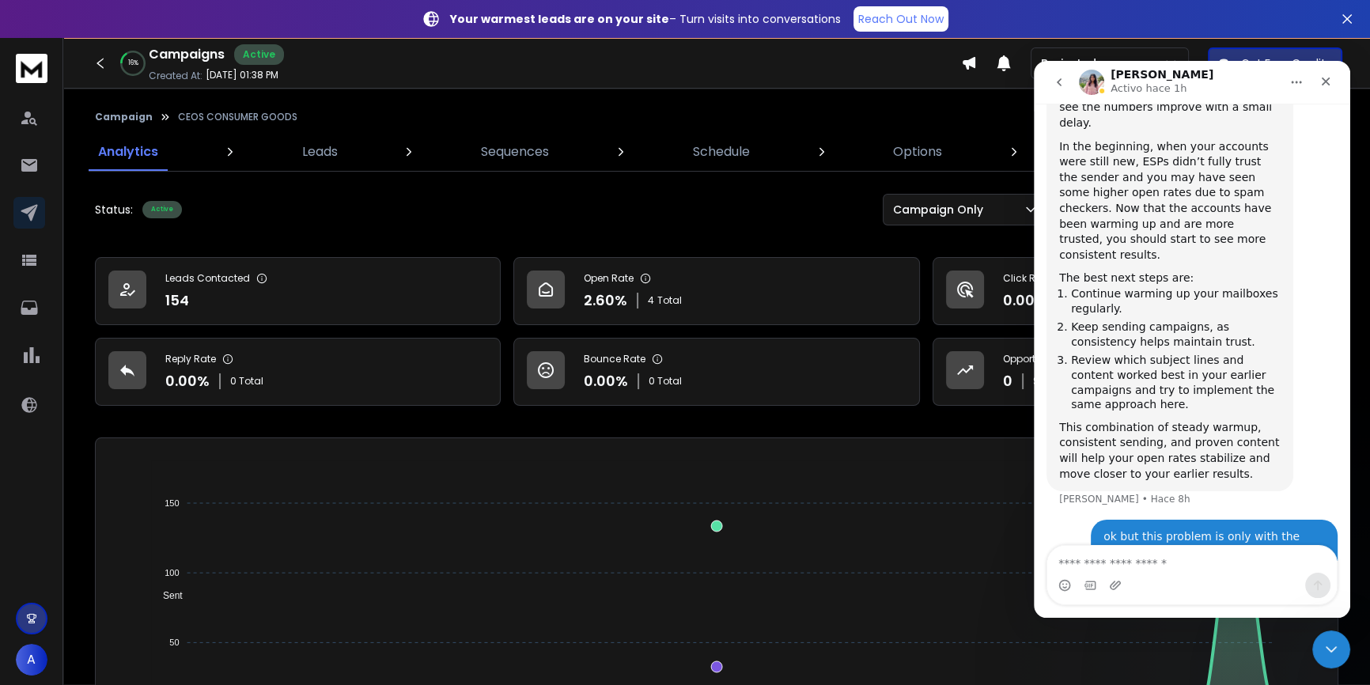
click at [1246, 572] on textarea "Escribe un mensaje..." at bounding box center [1191, 559] width 289 height 27
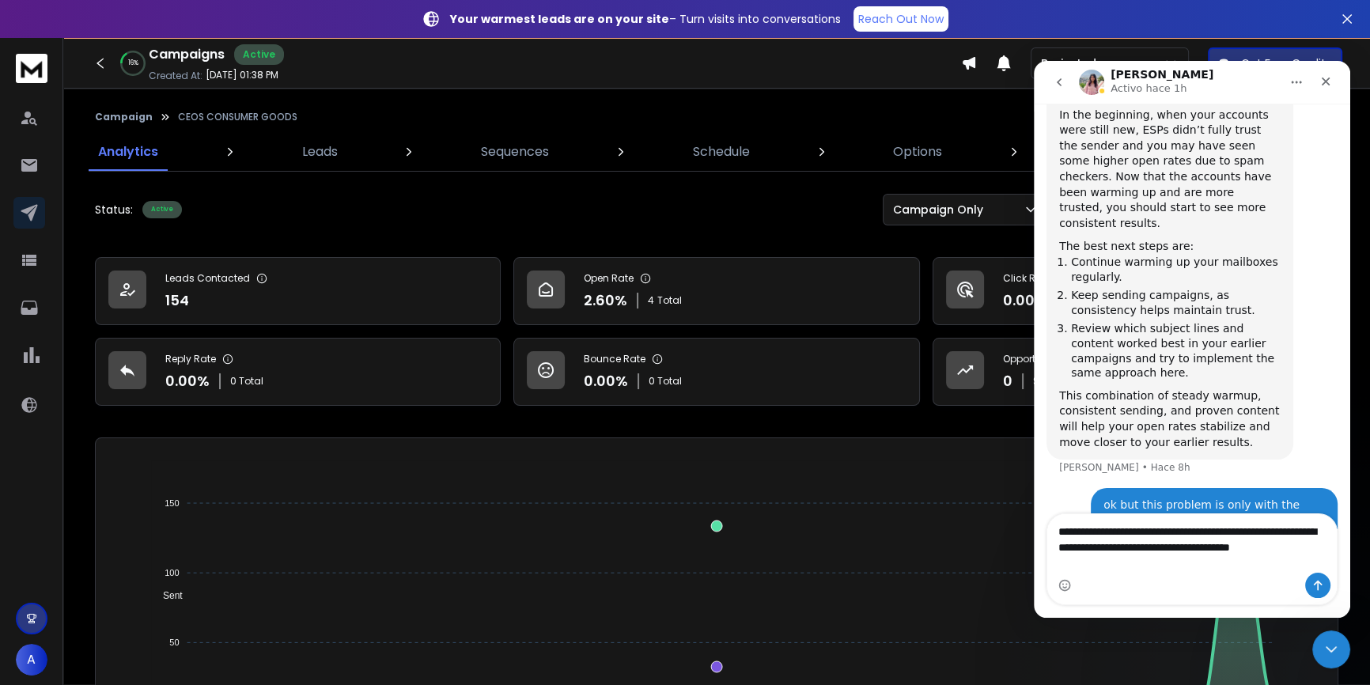
scroll to position [601, 0]
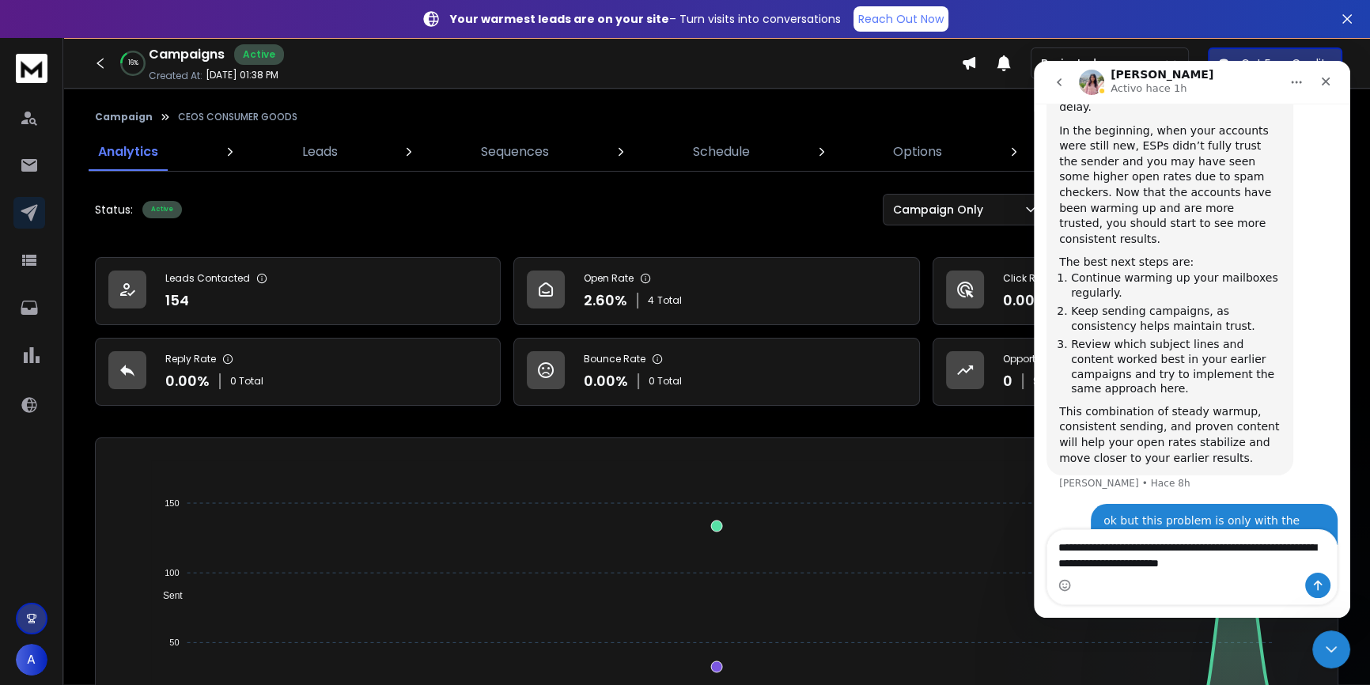
type textarea "**********"
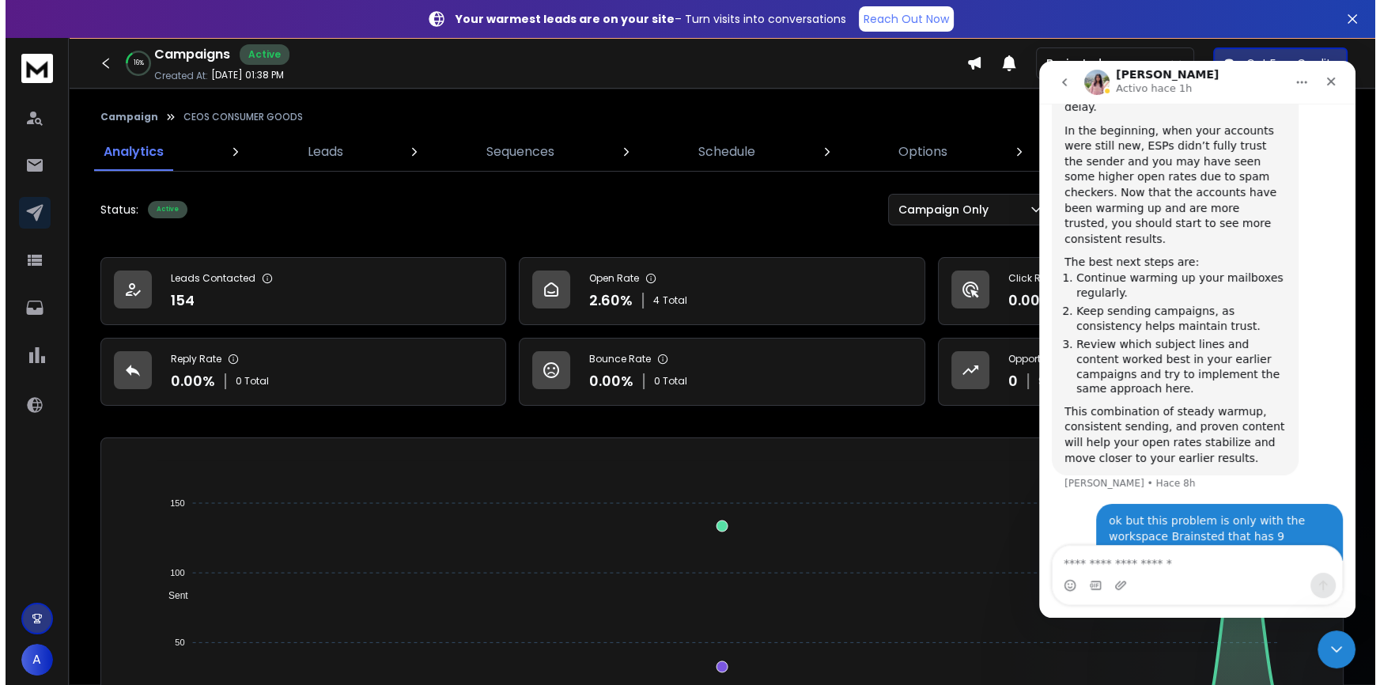
scroll to position [637, 0]
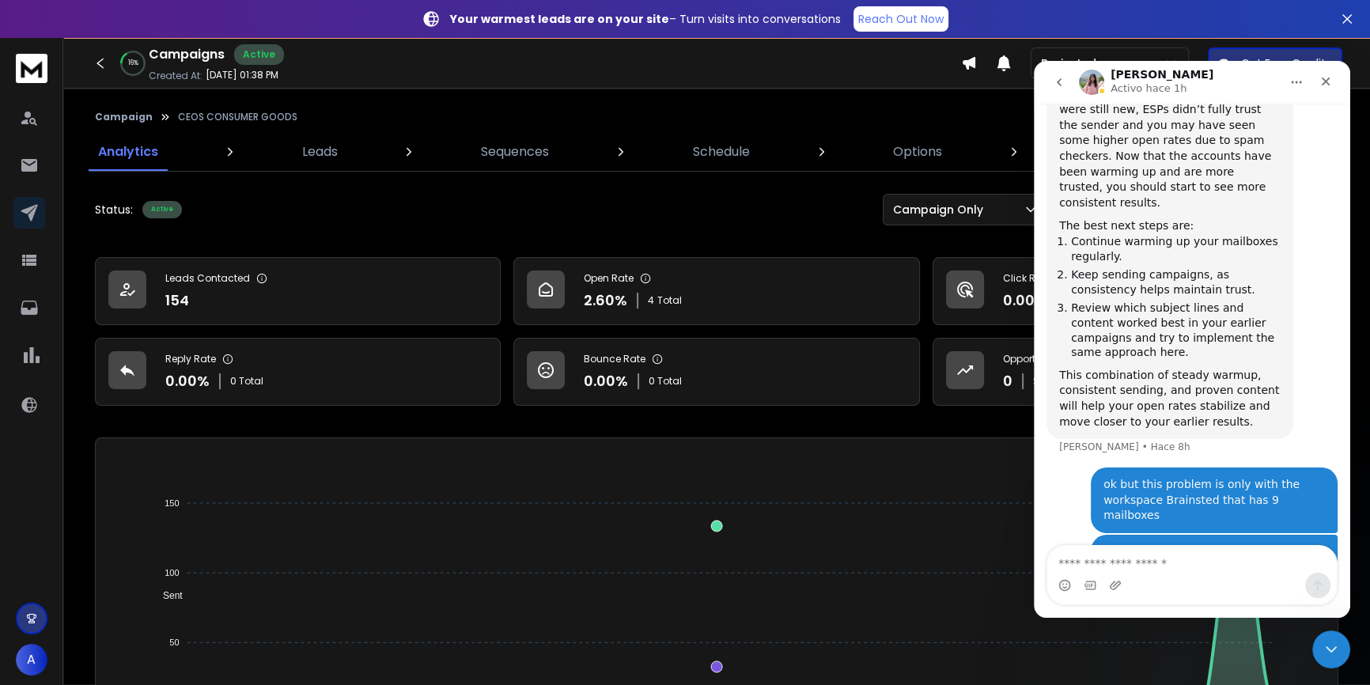
click at [265, 233] on div "Status: Active Pause Campaign Campaign Only Last 4 weeks [DATE] - [DATE] Leads …" at bounding box center [716, 614] width 1243 height 841
click at [130, 122] on button "Campaign" at bounding box center [124, 117] width 58 height 13
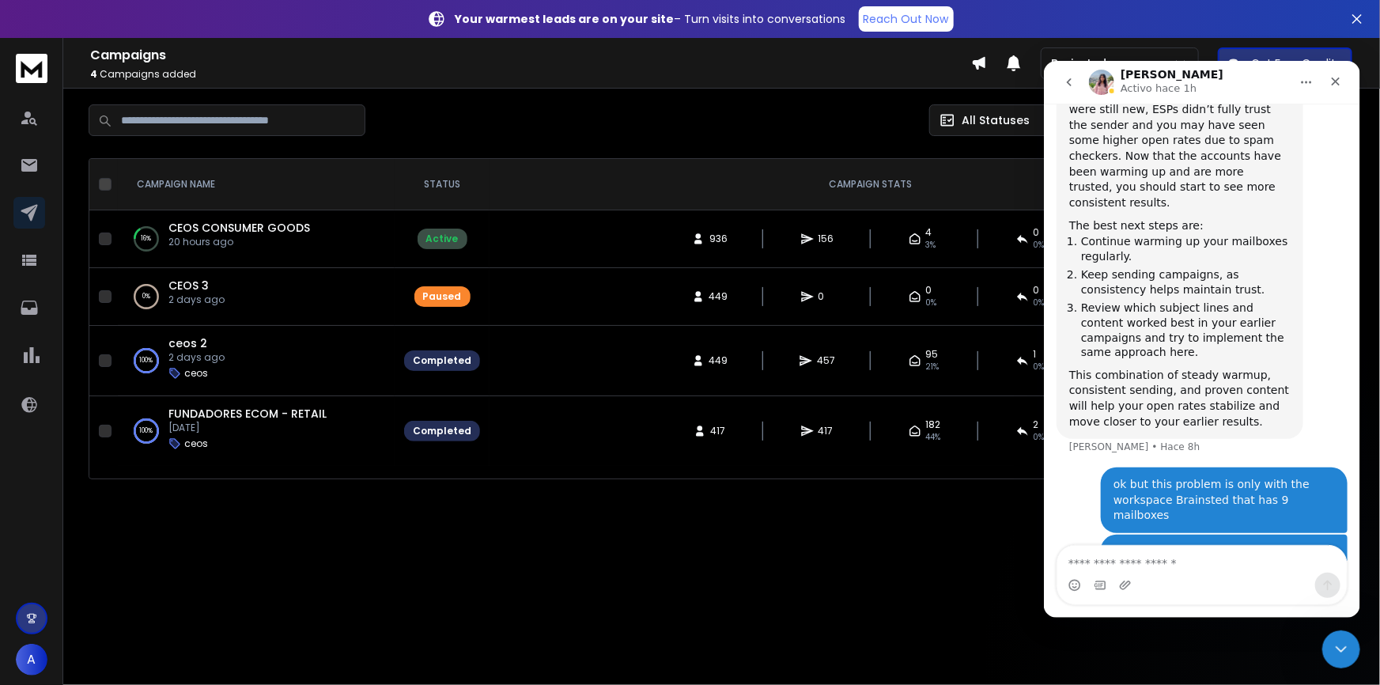
click at [260, 225] on span "CEOS CONSUMER GOODS" at bounding box center [239, 228] width 142 height 16
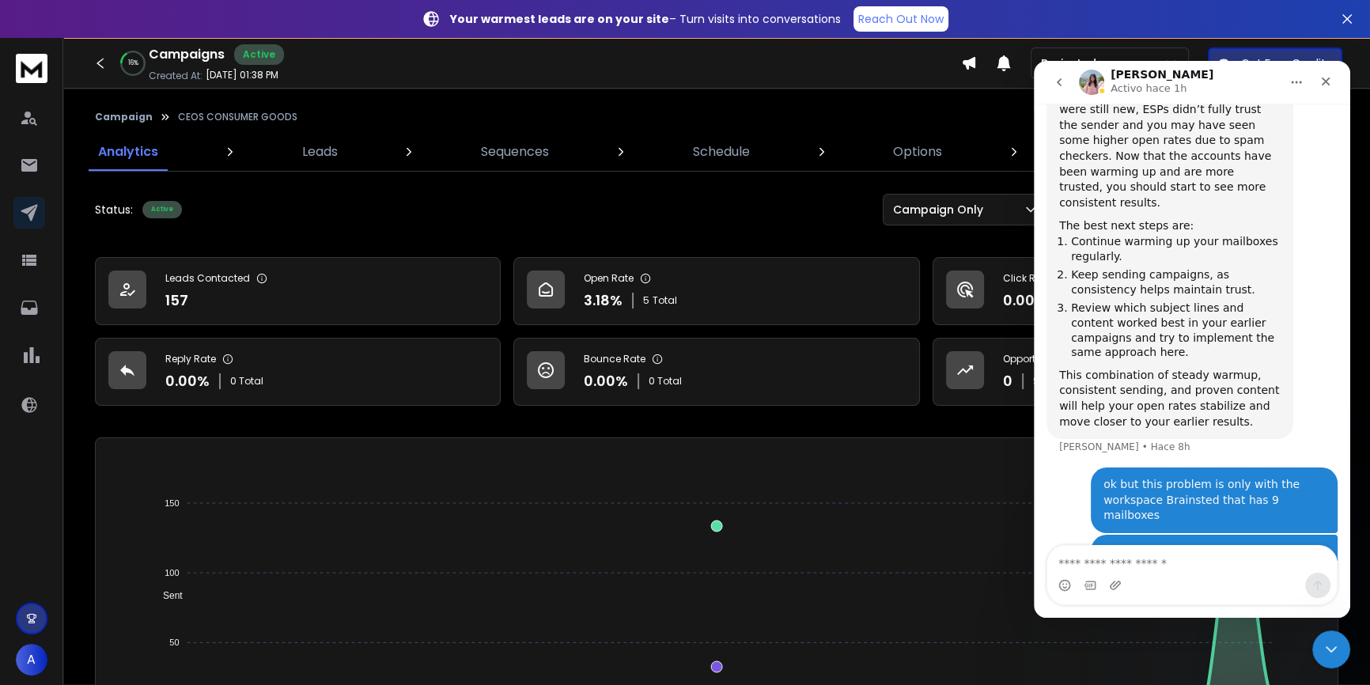
click at [421, 206] on div "Status: Active Pause Campaign Campaign Only Last 4 weeks [DATE] - [DATE]" at bounding box center [716, 210] width 1243 height 32
click at [331, 146] on p "Leads" at bounding box center [320, 151] width 36 height 19
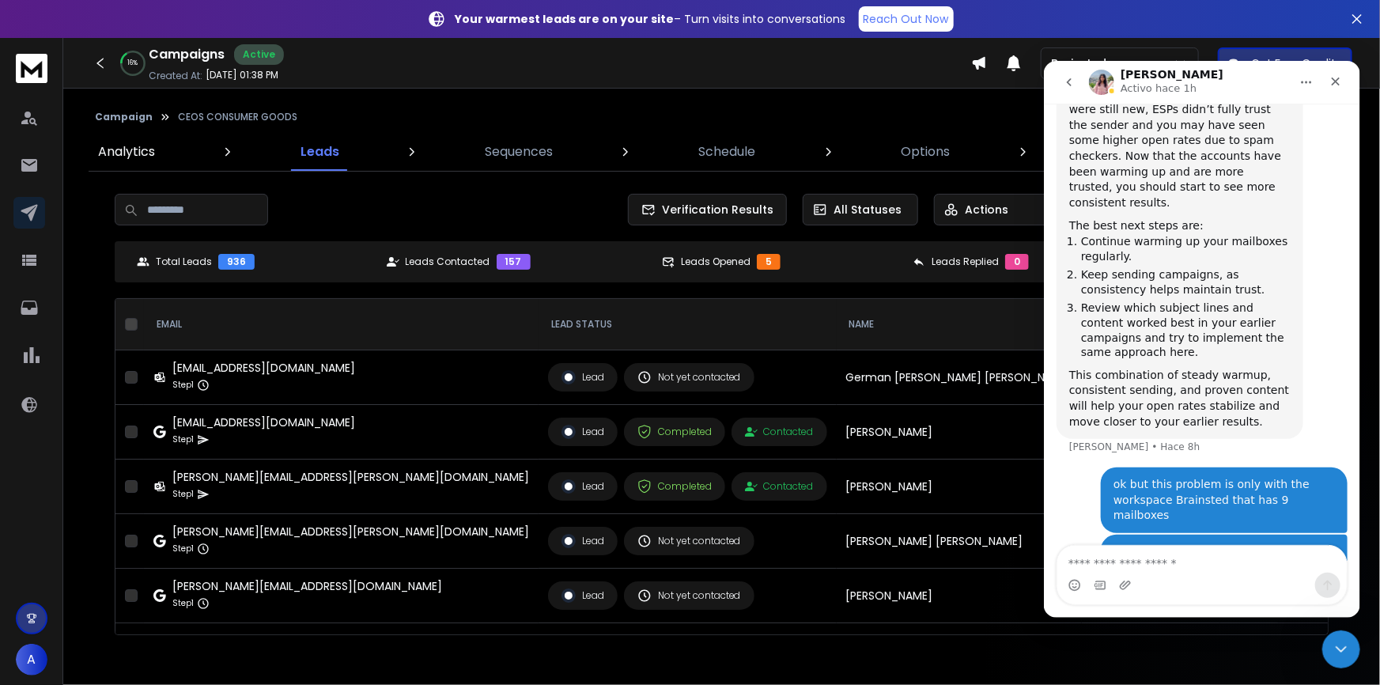
click at [127, 159] on p "Analytics" at bounding box center [126, 151] width 57 height 19
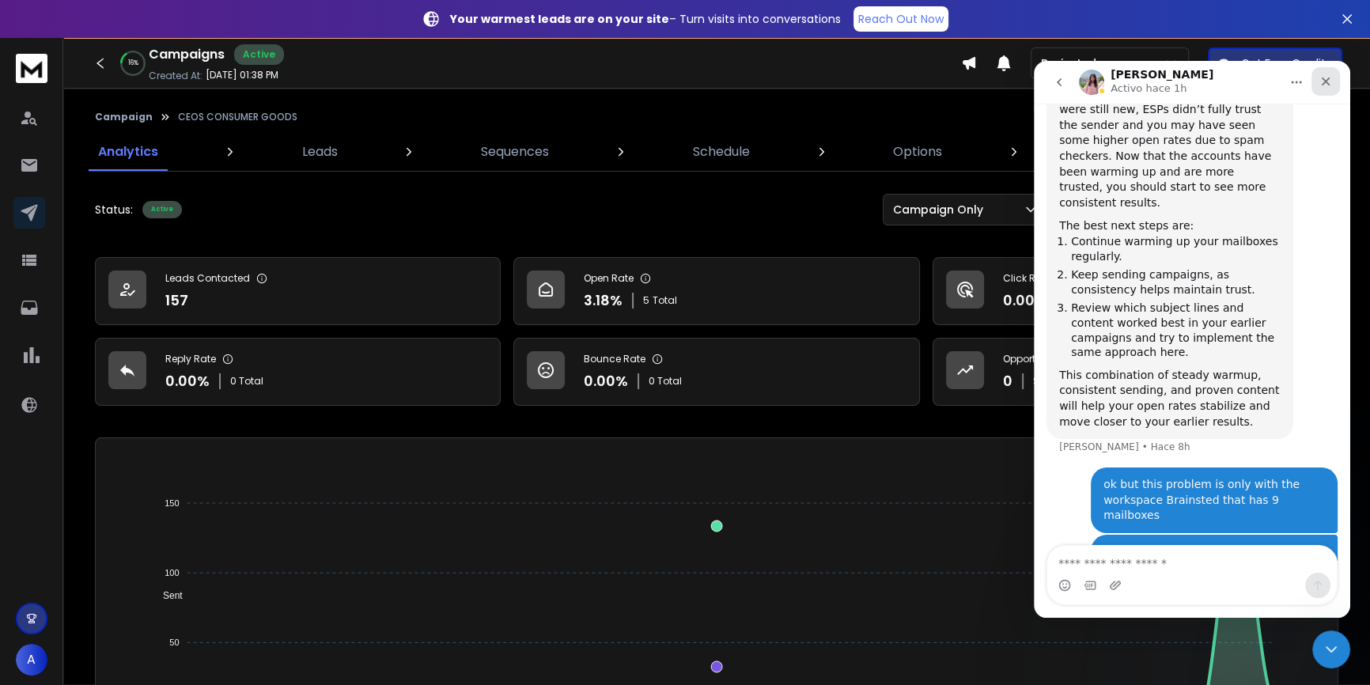
click at [1322, 81] on icon "Cerrar" at bounding box center [1325, 81] width 13 height 13
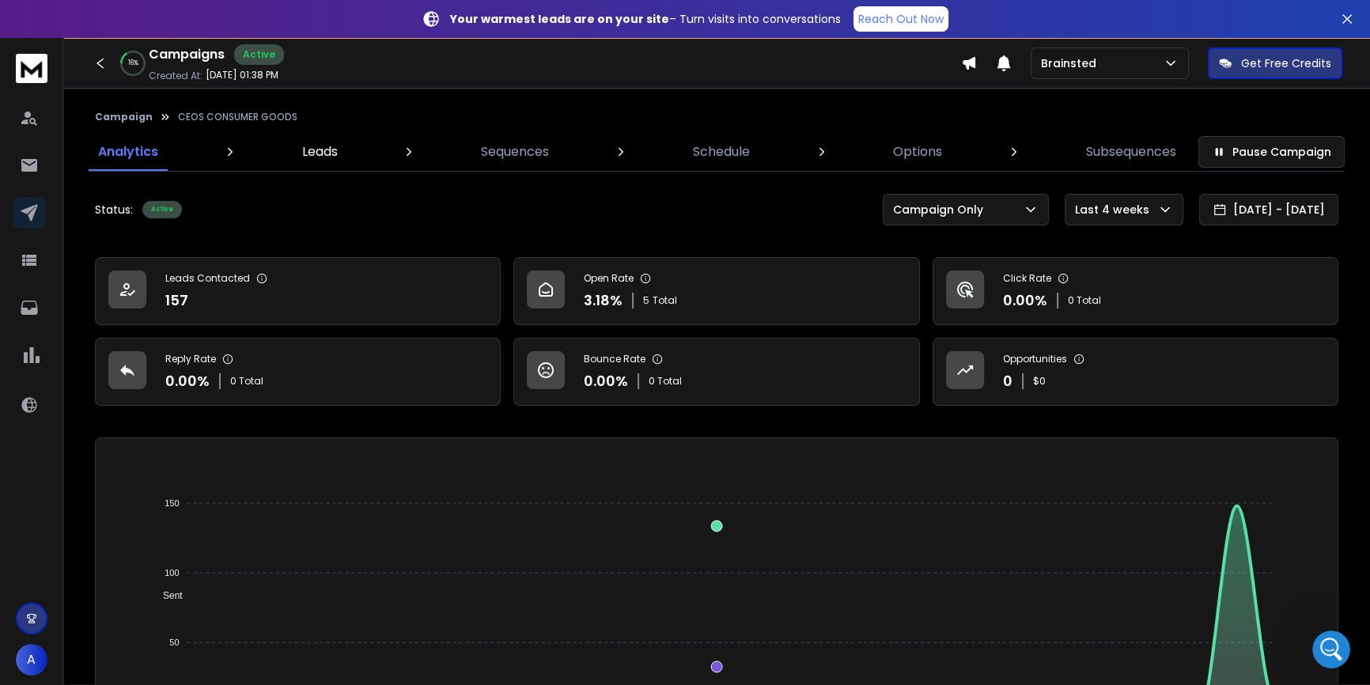
click at [335, 152] on p "Leads" at bounding box center [320, 151] width 36 height 19
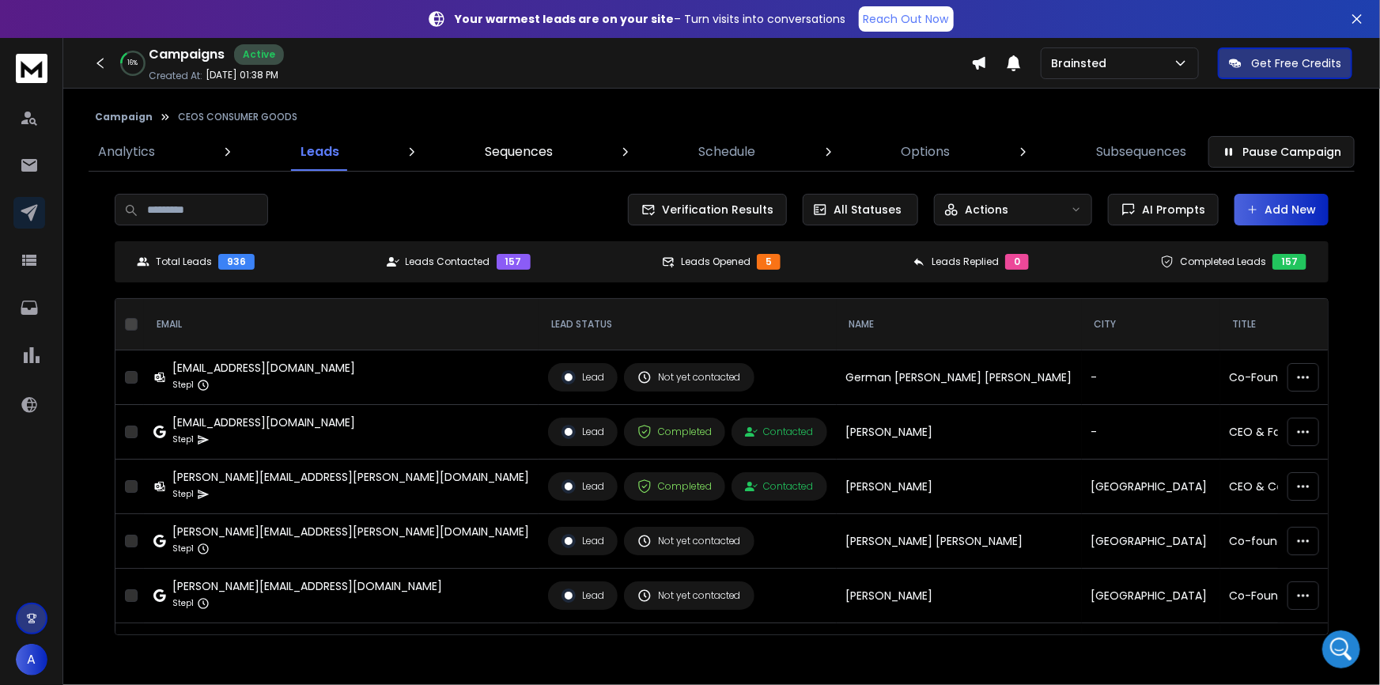
click at [561, 139] on link "Sequences" at bounding box center [518, 152] width 87 height 38
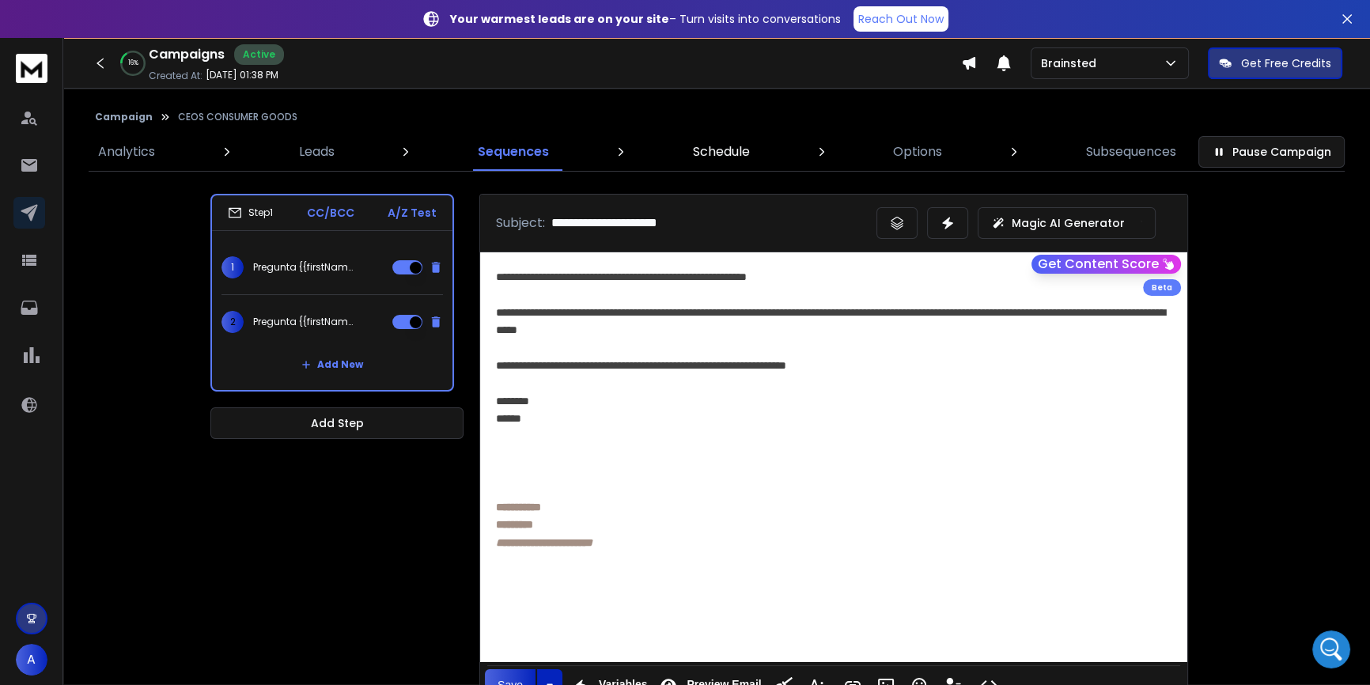
click at [708, 153] on p "Schedule" at bounding box center [721, 151] width 57 height 19
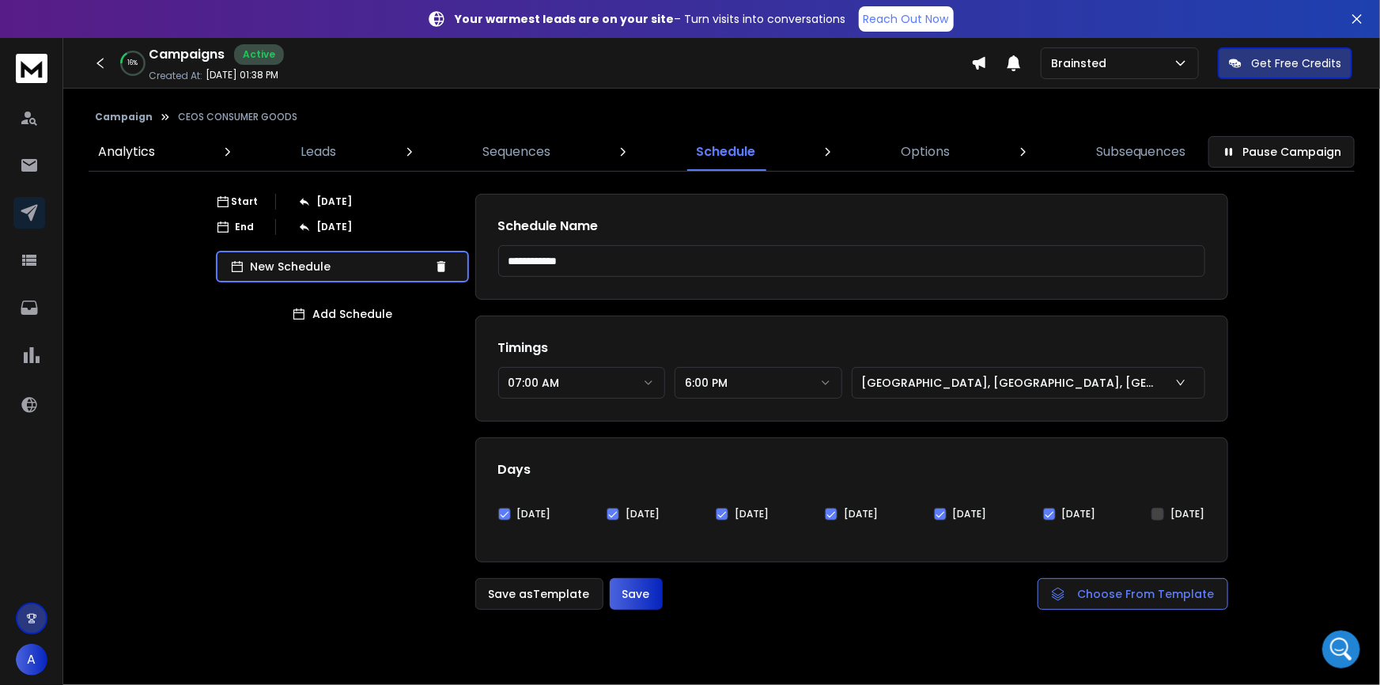
click at [122, 154] on p "Analytics" at bounding box center [126, 151] width 57 height 19
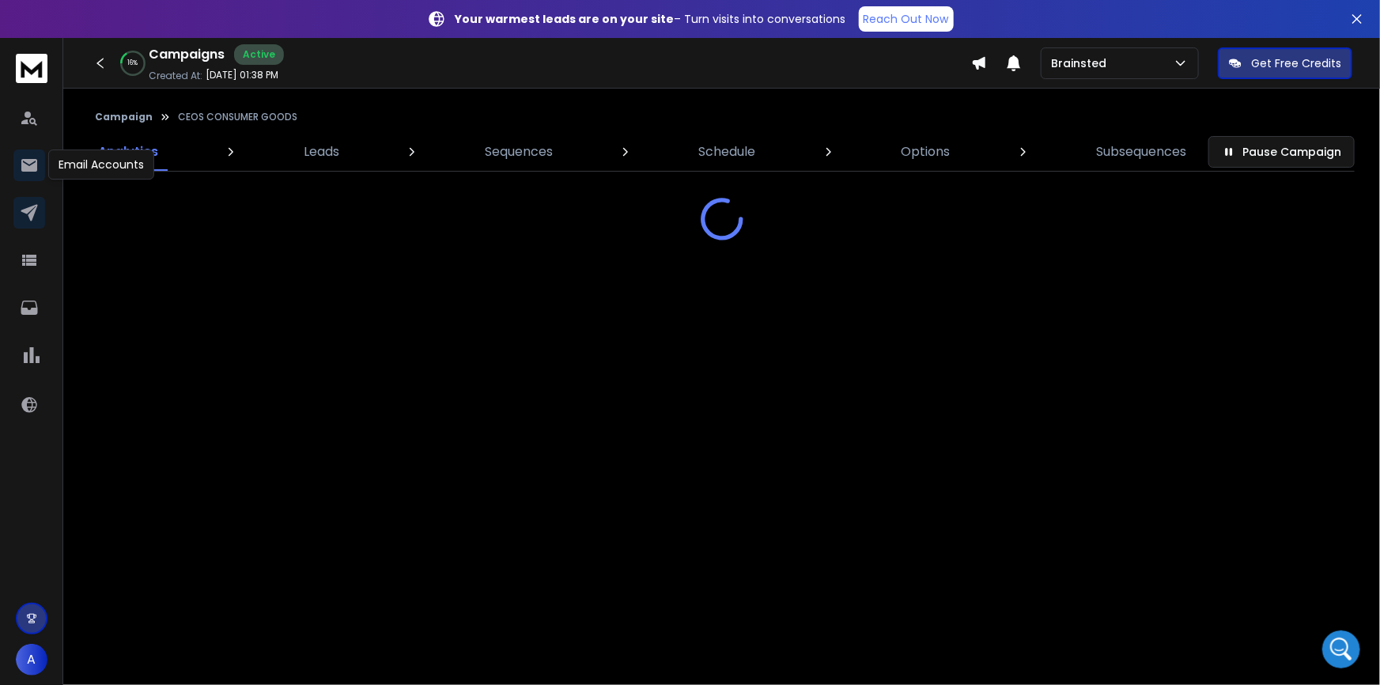
click at [29, 172] on icon at bounding box center [29, 165] width 19 height 19
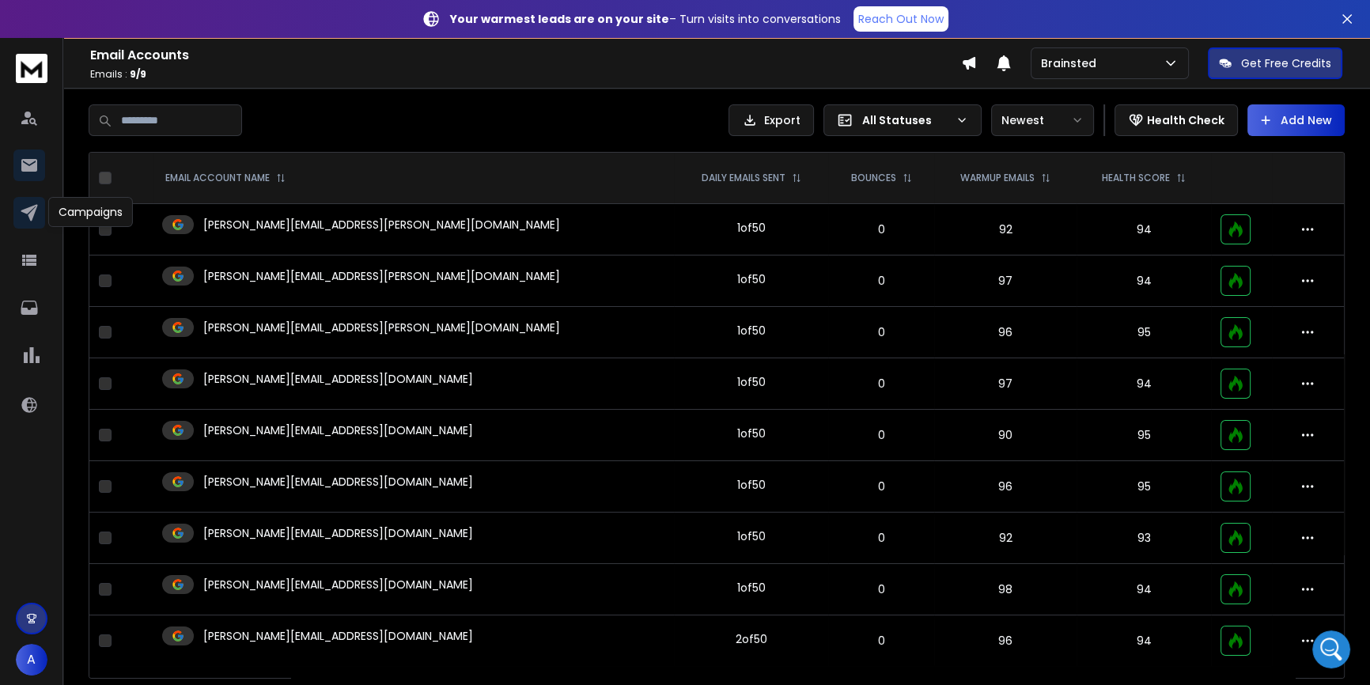
click at [25, 218] on icon at bounding box center [29, 212] width 19 height 19
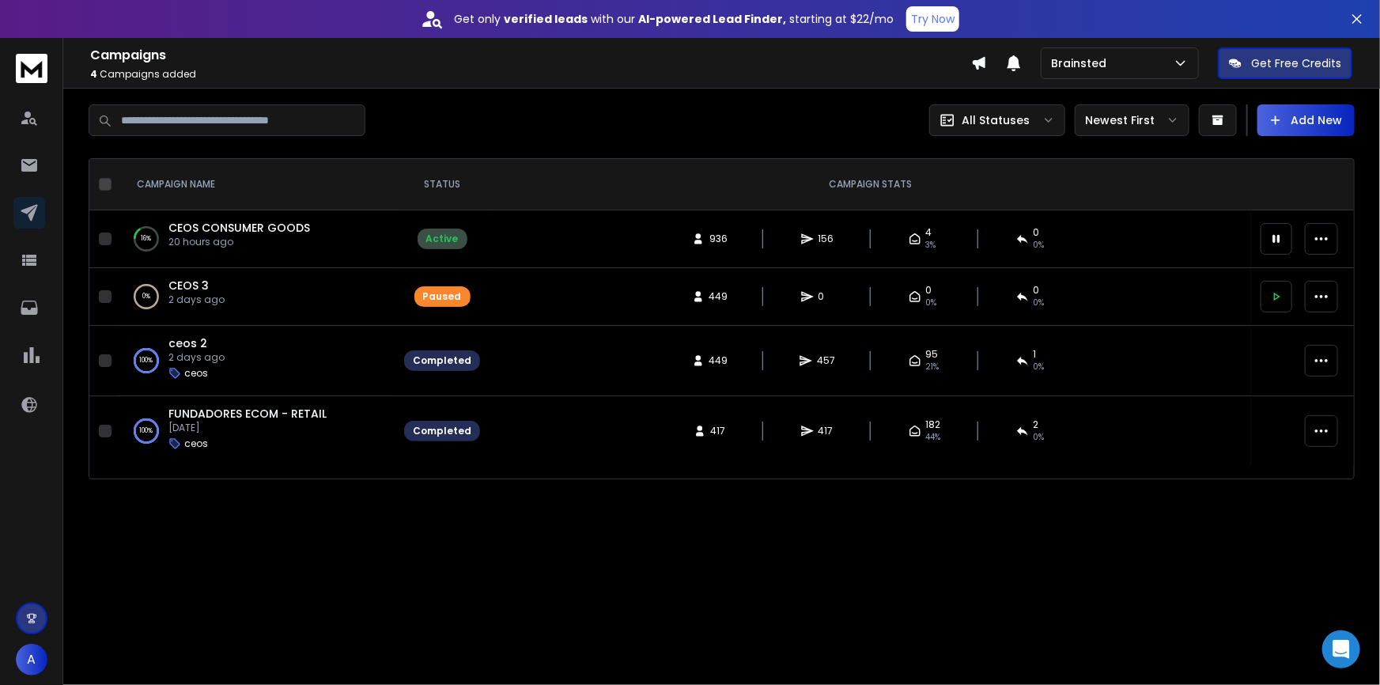
click at [265, 226] on span "CEOS CONSUMER GOODS" at bounding box center [239, 228] width 142 height 16
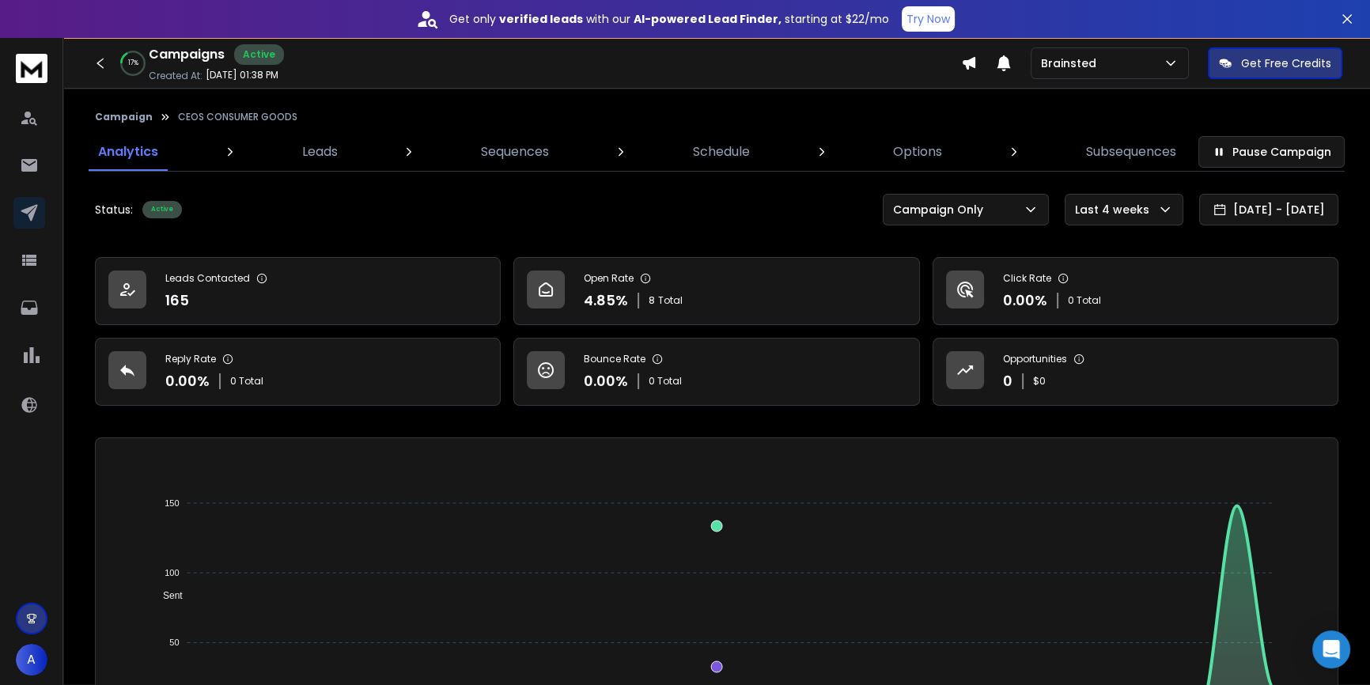
click at [127, 119] on button "Campaign" at bounding box center [124, 117] width 58 height 13
